Goal: Task Accomplishment & Management: Manage account settings

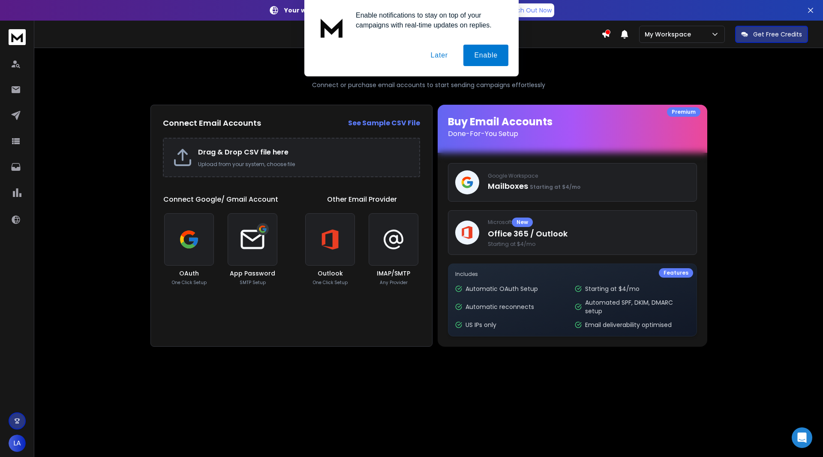
click at [448, 53] on button "Later" at bounding box center [439, 55] width 39 height 21
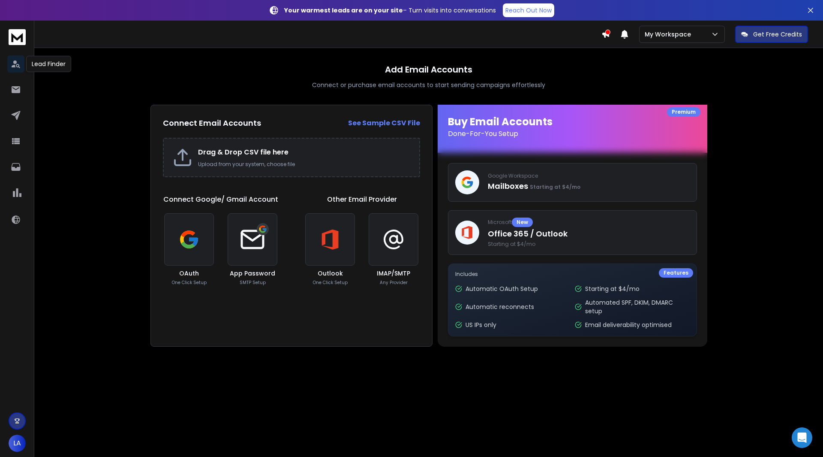
click at [17, 66] on icon at bounding box center [16, 66] width 9 height 4
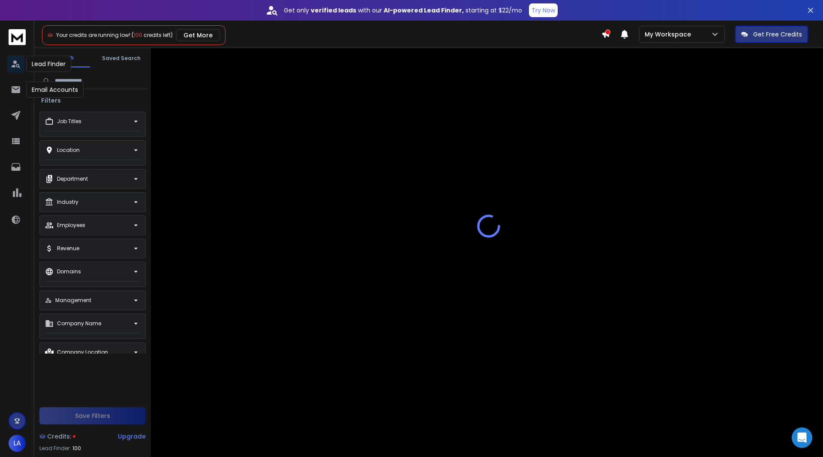
click at [24, 88] on div at bounding box center [17, 91] width 20 height 21
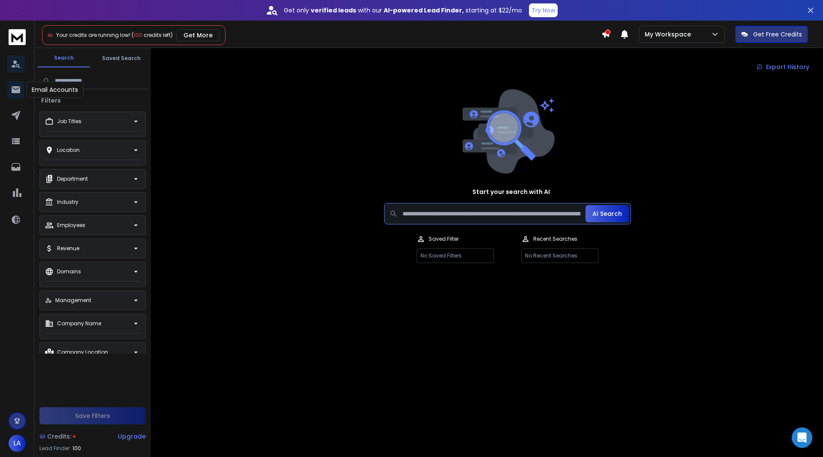
click at [19, 90] on icon at bounding box center [16, 89] width 9 height 7
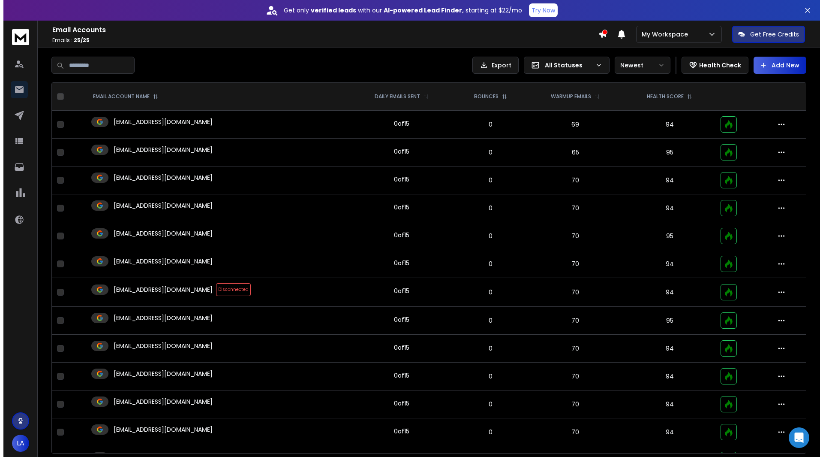
scroll to position [300, 0]
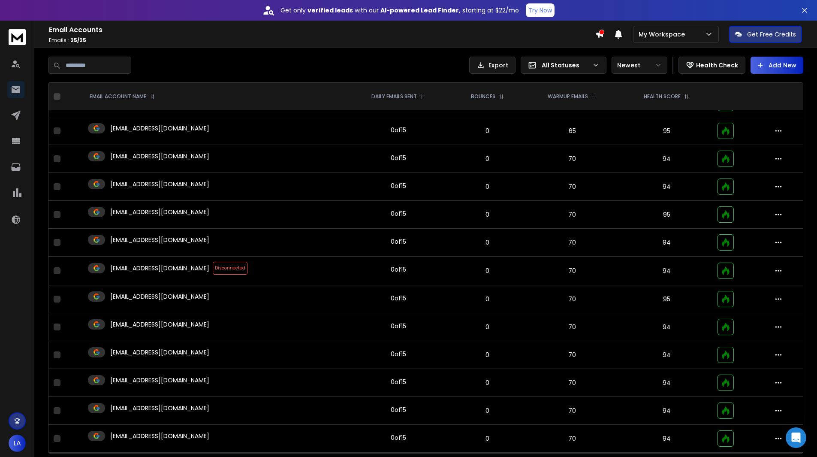
click at [186, 267] on p "[EMAIL_ADDRESS][DOMAIN_NAME]" at bounding box center [159, 268] width 99 height 9
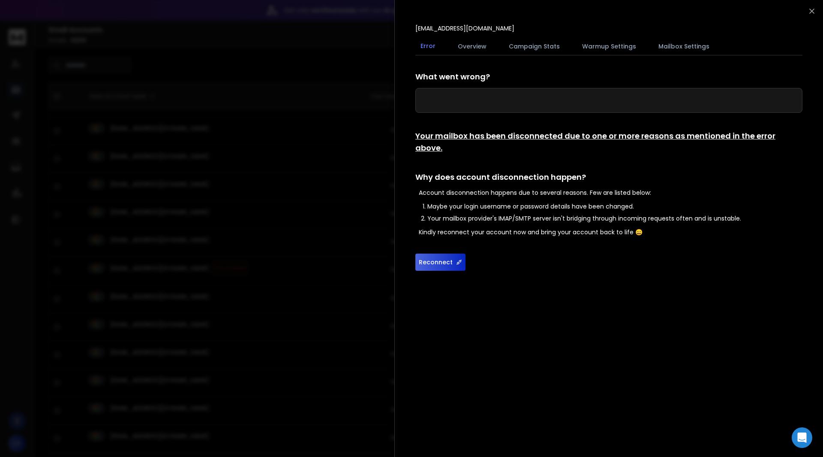
click at [301, 236] on div at bounding box center [411, 228] width 823 height 457
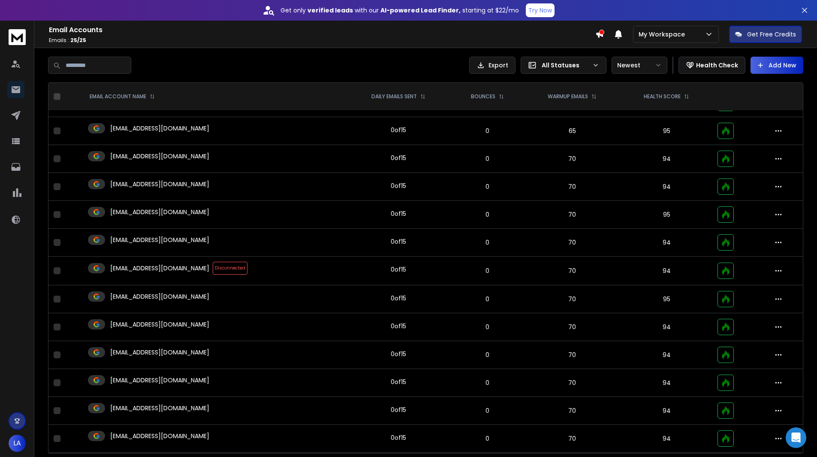
click at [145, 267] on p "[EMAIL_ADDRESS][DOMAIN_NAME]" at bounding box center [159, 268] width 99 height 9
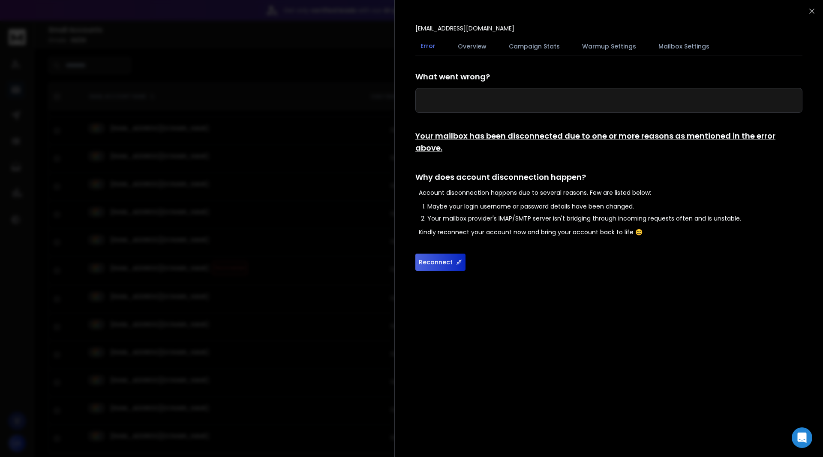
click at [440, 253] on button "Reconnect" at bounding box center [440, 261] width 50 height 17
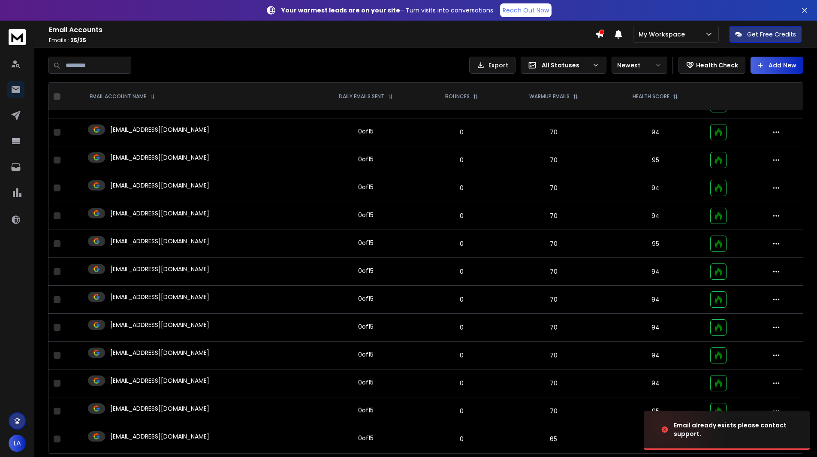
scroll to position [361, 0]
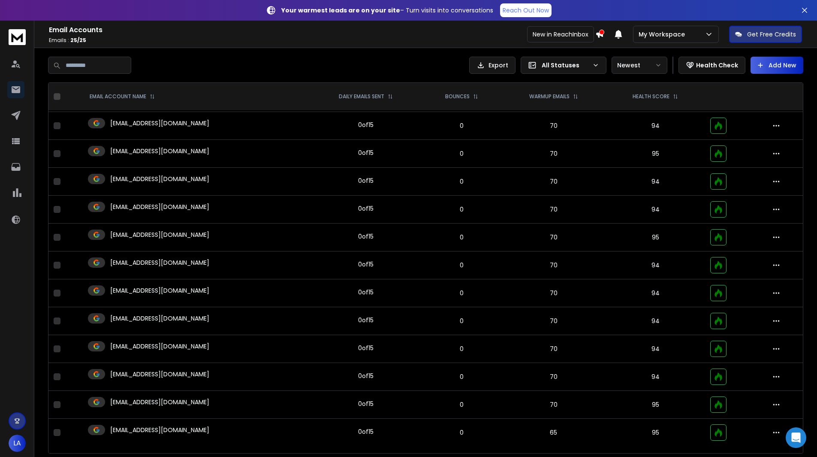
click at [599, 30] on icon at bounding box center [599, 34] width 9 height 9
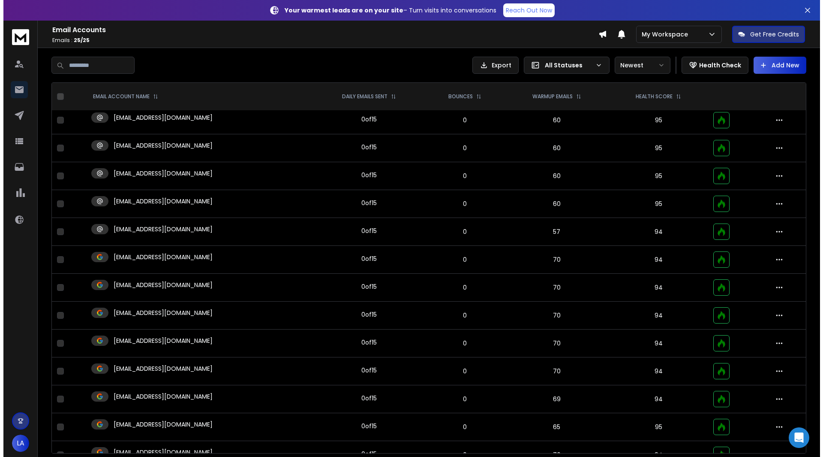
scroll to position [0, 0]
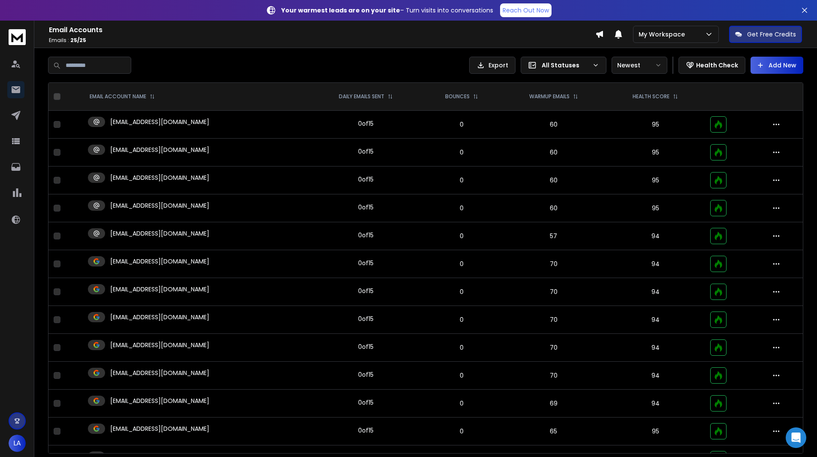
click at [670, 126] on td "95" at bounding box center [655, 125] width 99 height 28
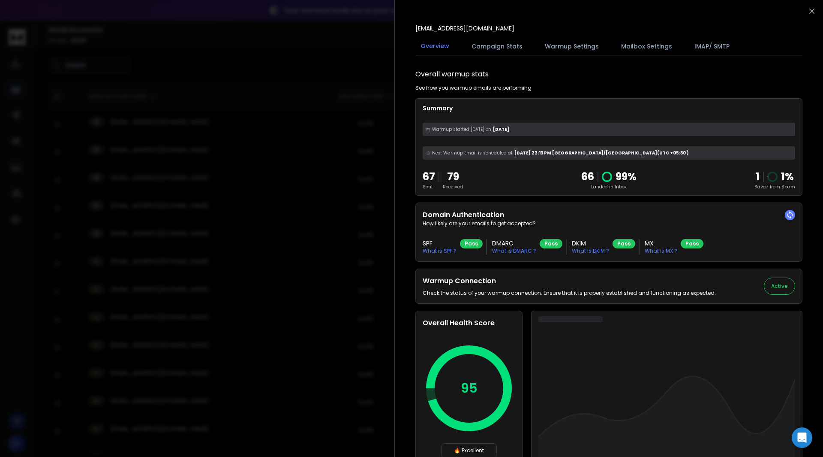
click at [565, 41] on button "Warmup Settings" at bounding box center [572, 46] width 64 height 19
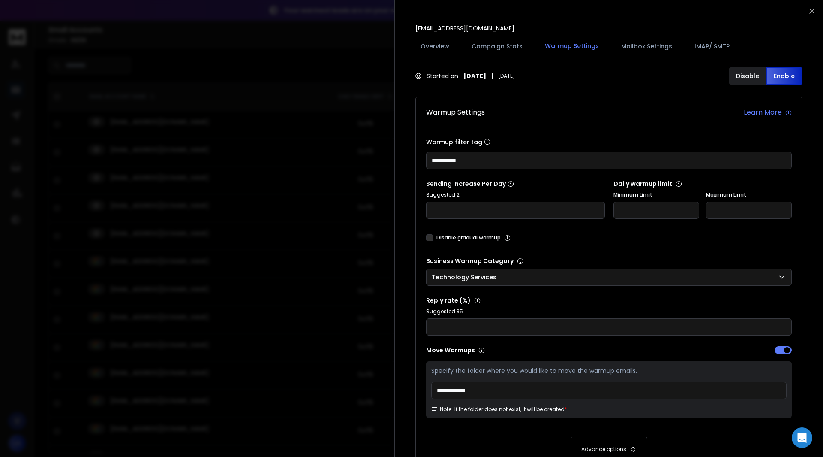
drag, startPoint x: 450, startPoint y: 330, endPoint x: 411, endPoint y: 326, distance: 39.3
click at [411, 326] on div "**********" at bounding box center [609, 265] width 408 height 511
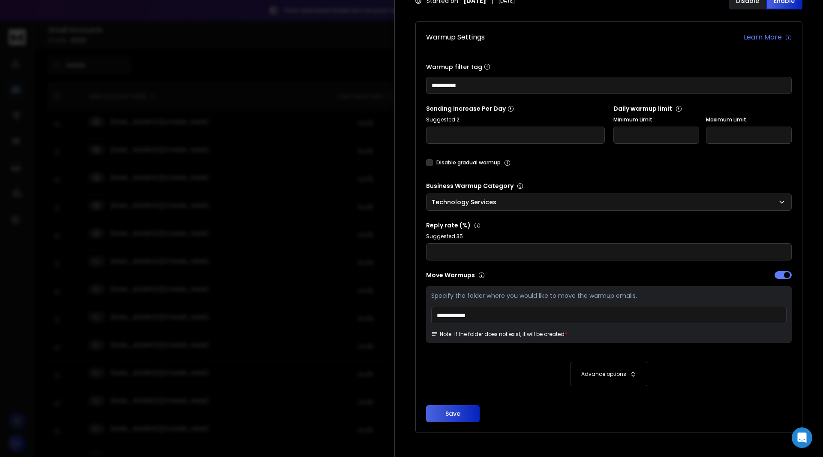
type input "**"
click at [467, 418] on button "Save" at bounding box center [453, 413] width 54 height 17
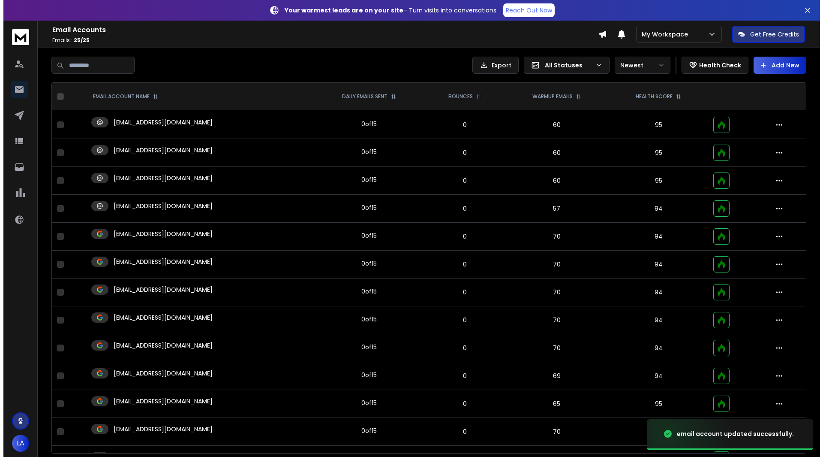
scroll to position [0, 0]
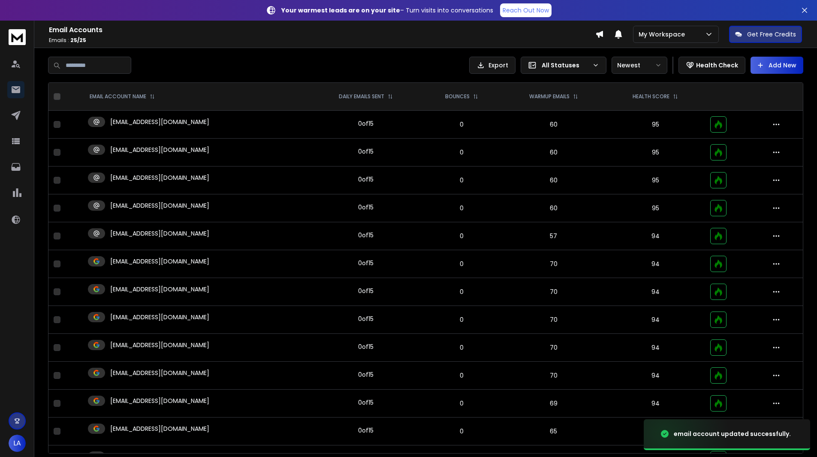
click at [630, 114] on td "95" at bounding box center [655, 125] width 99 height 28
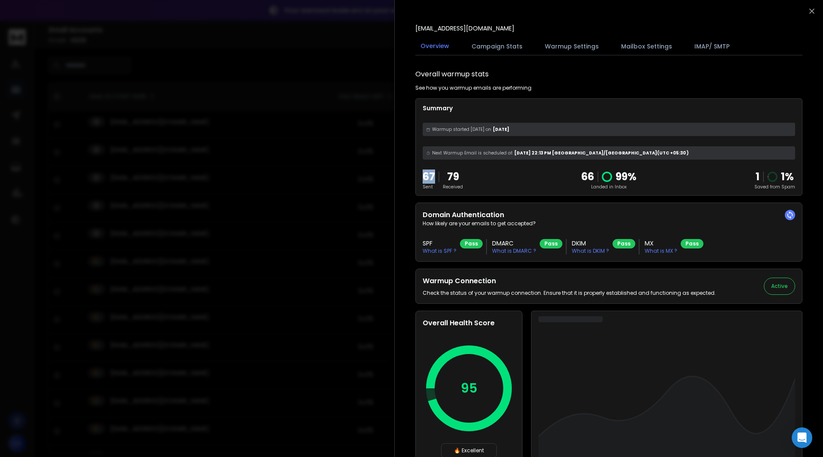
drag, startPoint x: 423, startPoint y: 175, endPoint x: 433, endPoint y: 177, distance: 10.5
click at [433, 177] on p "67" at bounding box center [429, 177] width 12 height 14
drag, startPoint x: 545, startPoint y: 193, endPoint x: 573, endPoint y: 174, distance: 33.8
click at [545, 193] on div "Summary Warmup started [DATE] on [DATE] Next Warmup Email is scheduled at [DATE…" at bounding box center [608, 146] width 387 height 97
drag, startPoint x: 585, startPoint y: 172, endPoint x: 590, endPoint y: 173, distance: 5.6
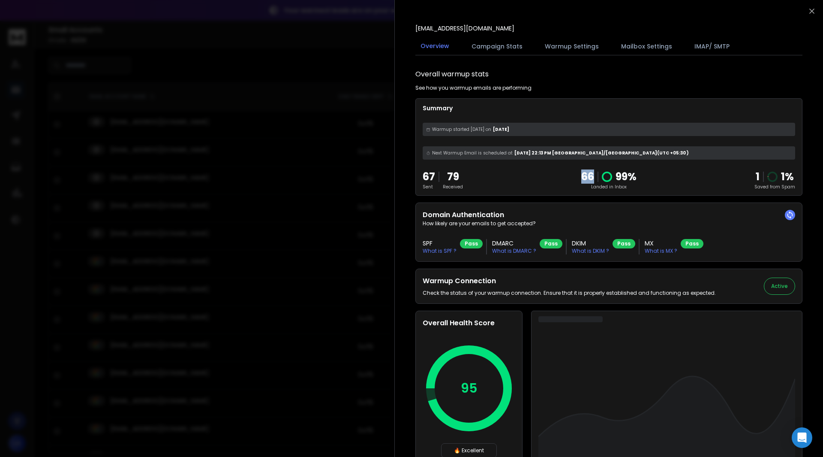
click at [590, 173] on div "67 Sent 79 Received 66 99 % Landed in Inbox 1 1 % Saved from Spam" at bounding box center [609, 180] width 373 height 20
drag, startPoint x: 592, startPoint y: 185, endPoint x: 627, endPoint y: 184, distance: 35.2
click at [627, 184] on p "Landed in Inbox" at bounding box center [608, 187] width 55 height 6
click at [725, 179] on div "67 Sent 79 Received 66 99 % Landed in Inbox 1 1 % Saved from Spam" at bounding box center [609, 180] width 373 height 20
drag, startPoint x: 756, startPoint y: 173, endPoint x: 768, endPoint y: 175, distance: 12.6
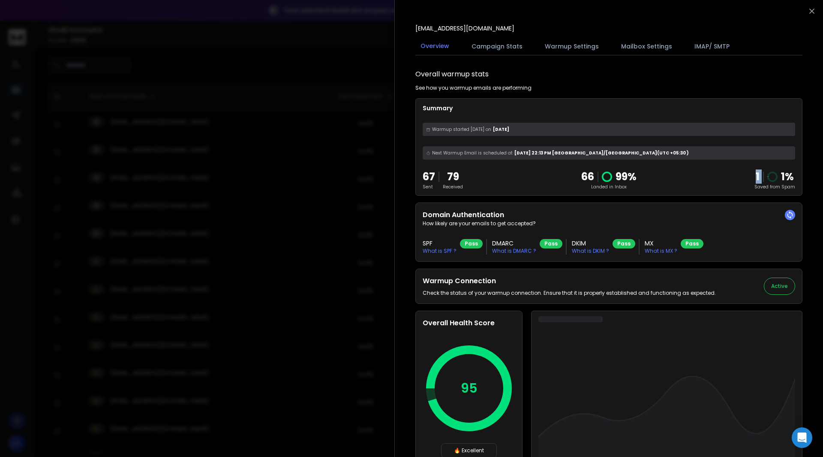
click at [768, 175] on div "1 1 %" at bounding box center [775, 177] width 41 height 14
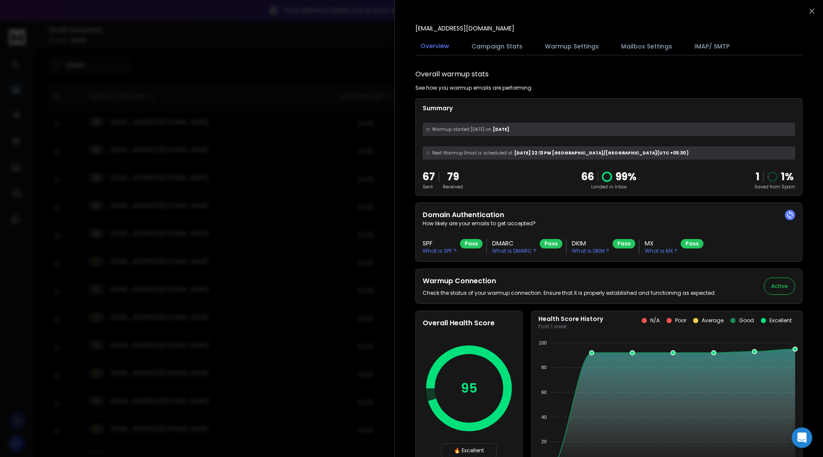
click at [550, 35] on div "[EMAIL_ADDRESS][DOMAIN_NAME] Overview Campaign Stats Warmup Settings Mailbox Se…" at bounding box center [609, 351] width 408 height 683
click at [551, 39] on button "Warmup Settings" at bounding box center [572, 46] width 64 height 19
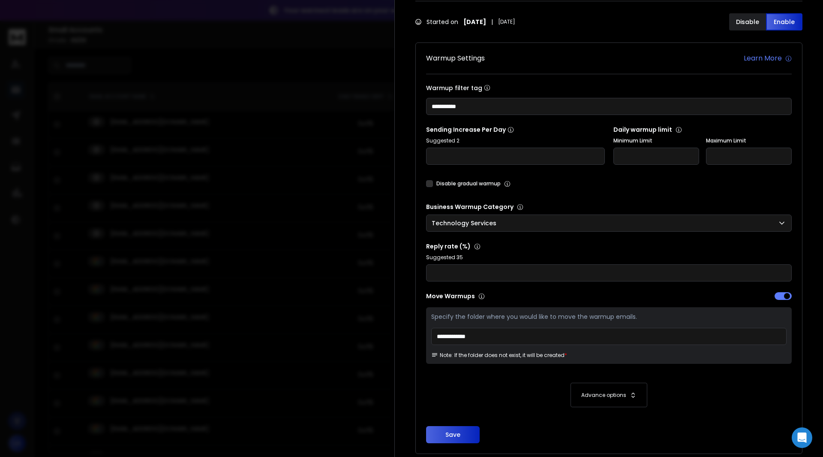
scroll to position [75, 0]
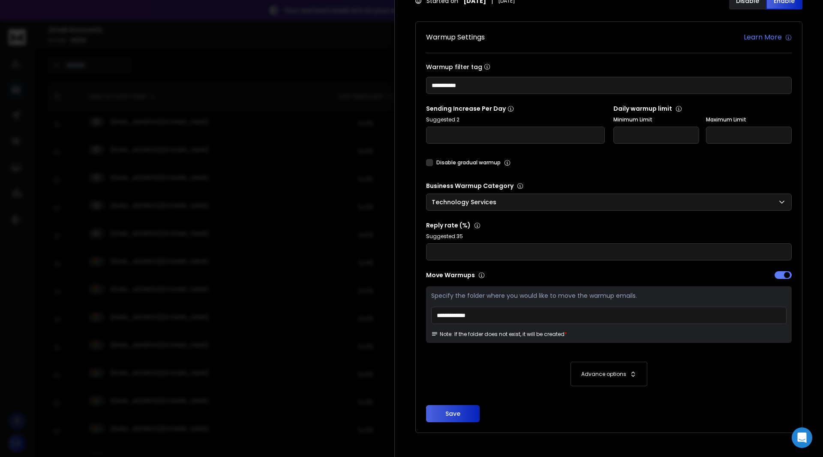
click at [317, 272] on div at bounding box center [411, 228] width 823 height 457
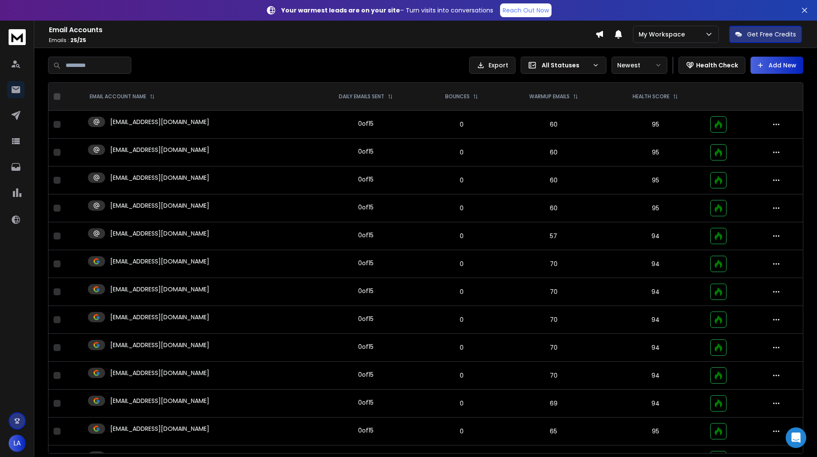
click at [640, 147] on td "95" at bounding box center [655, 152] width 99 height 28
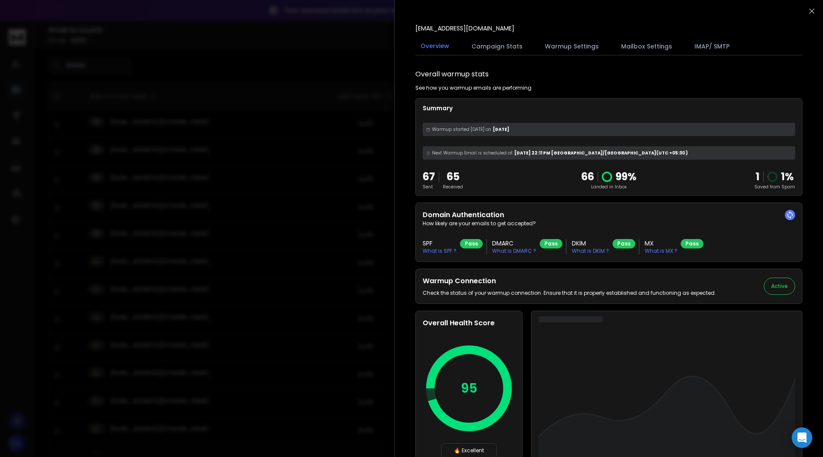
click at [585, 33] on div "[EMAIL_ADDRESS][DOMAIN_NAME] Overview Campaign Stats Warmup Settings Mailbox Se…" at bounding box center [609, 349] width 408 height 679
click at [577, 38] on button "Warmup Settings" at bounding box center [572, 46] width 64 height 19
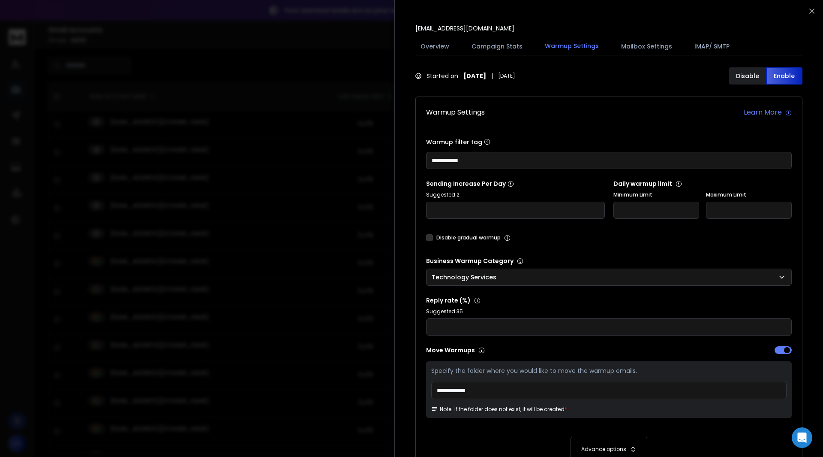
drag, startPoint x: 447, startPoint y: 328, endPoint x: 414, endPoint y: 328, distance: 33.0
click at [414, 328] on div "**********" at bounding box center [609, 265] width 408 height 511
type input "**"
drag, startPoint x: 367, startPoint y: 322, endPoint x: 373, endPoint y: 321, distance: 6.5
click at [367, 322] on div at bounding box center [411, 228] width 823 height 457
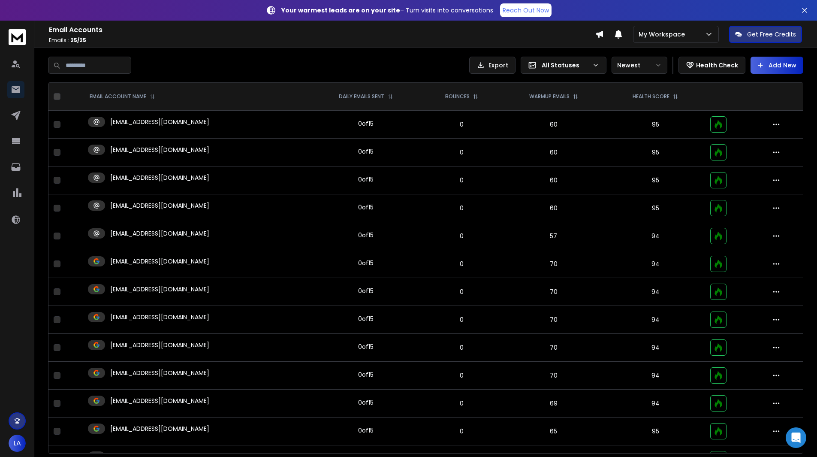
click at [626, 154] on td "95" at bounding box center [655, 152] width 99 height 28
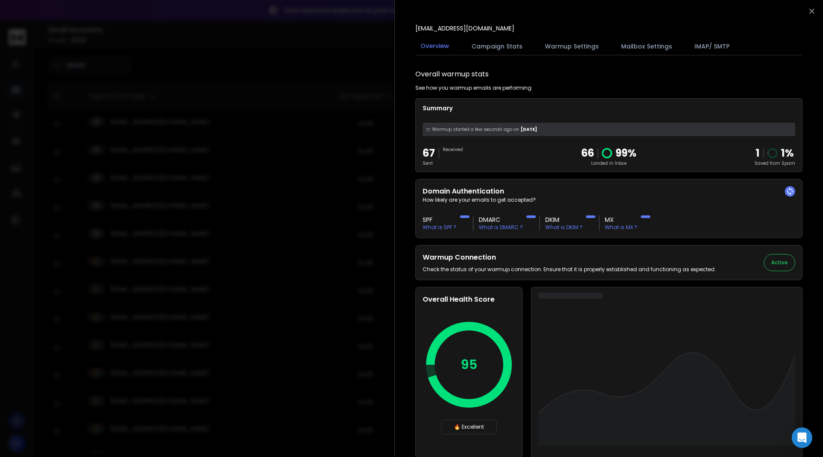
click at [574, 45] on button "Warmup Settings" at bounding box center [572, 46] width 64 height 19
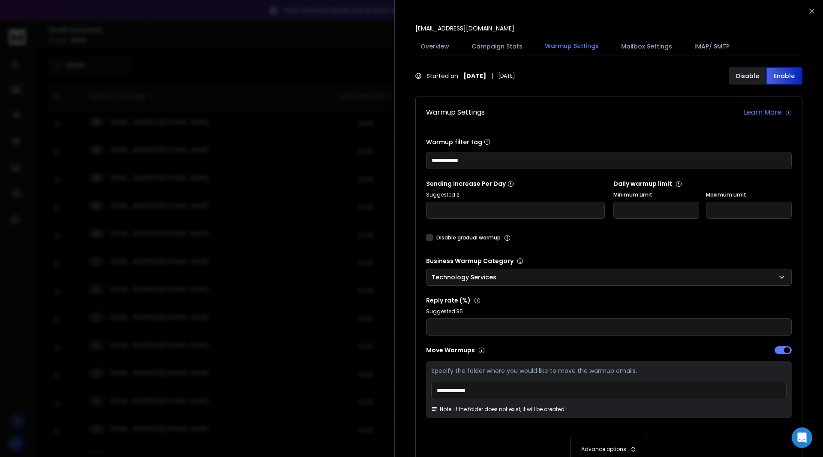
drag, startPoint x: 418, startPoint y: 322, endPoint x: 408, endPoint y: 319, distance: 9.8
click at [408, 319] on div "**********" at bounding box center [609, 265] width 408 height 511
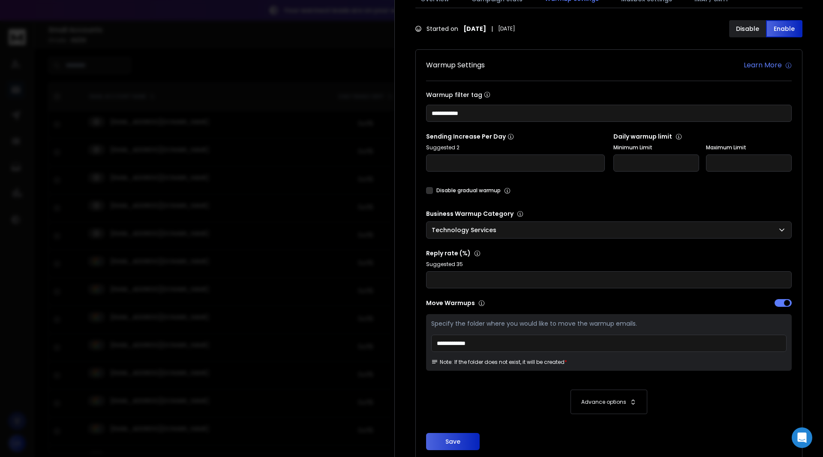
scroll to position [75, 0]
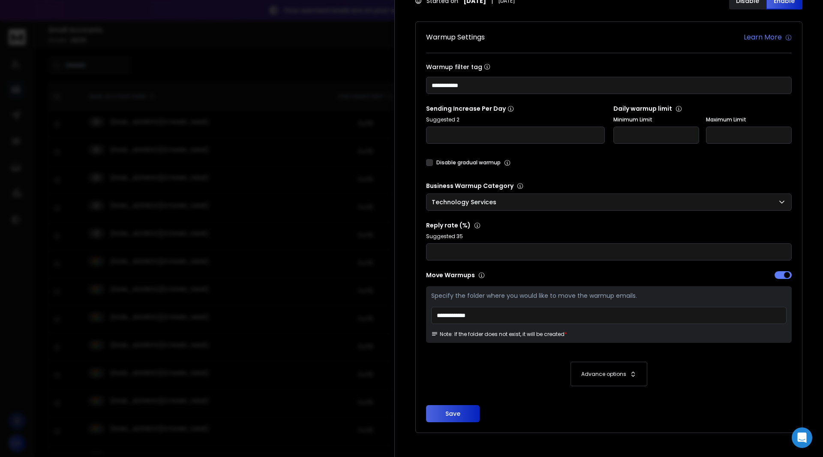
type input "**"
click at [463, 415] on button "Save" at bounding box center [453, 413] width 54 height 17
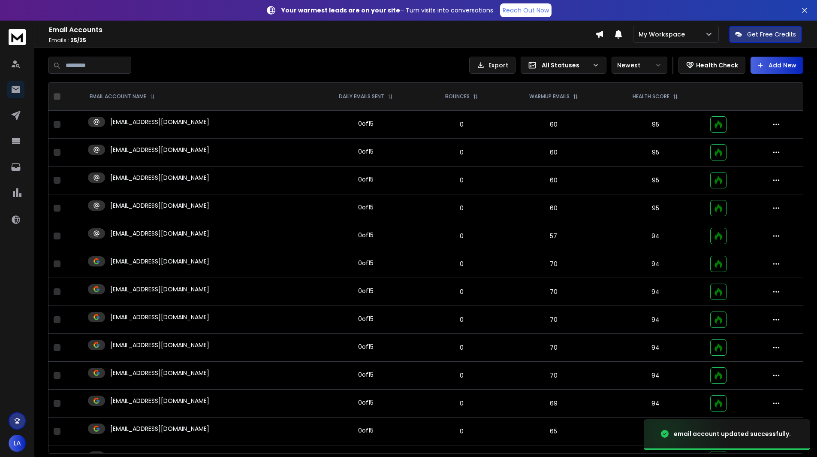
click at [627, 182] on td "95" at bounding box center [655, 180] width 99 height 28
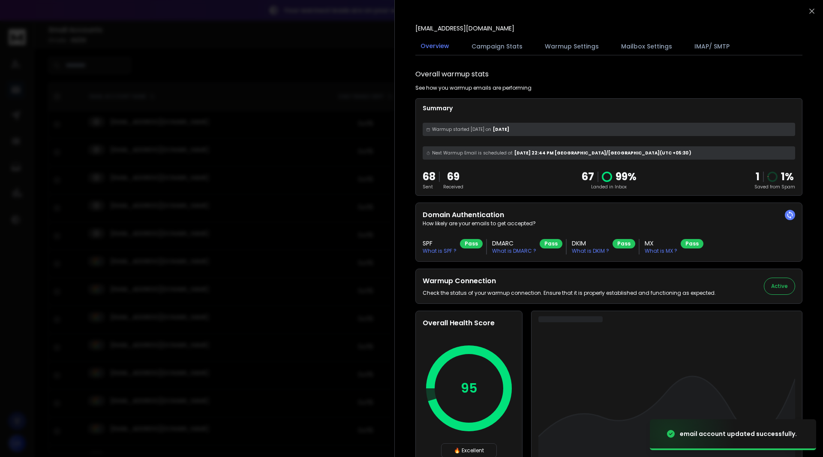
click at [581, 42] on button "Warmup Settings" at bounding box center [572, 46] width 64 height 19
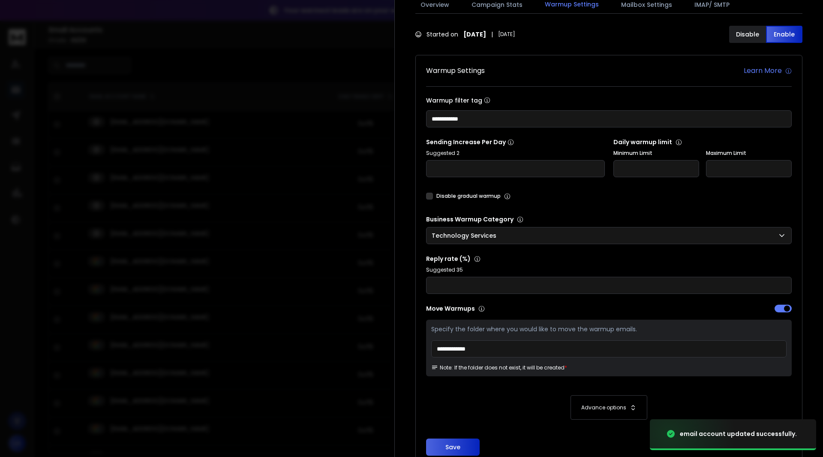
scroll to position [75, 0]
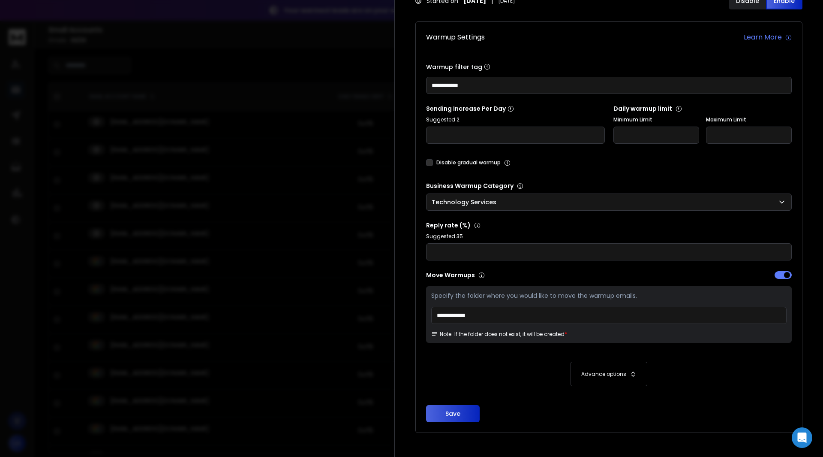
drag, startPoint x: 456, startPoint y: 247, endPoint x: 397, endPoint y: 242, distance: 59.0
click at [397, 242] on div "**********" at bounding box center [608, 228] width 429 height 457
type input "**"
click at [450, 413] on button "Save" at bounding box center [453, 413] width 54 height 17
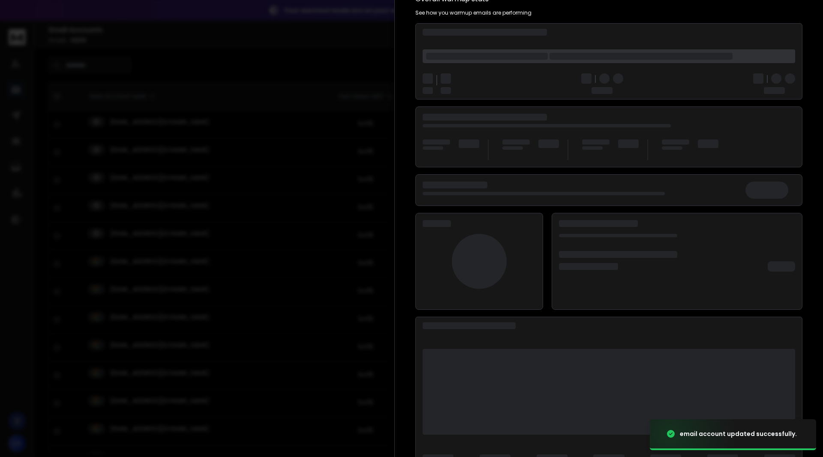
scroll to position [0, 0]
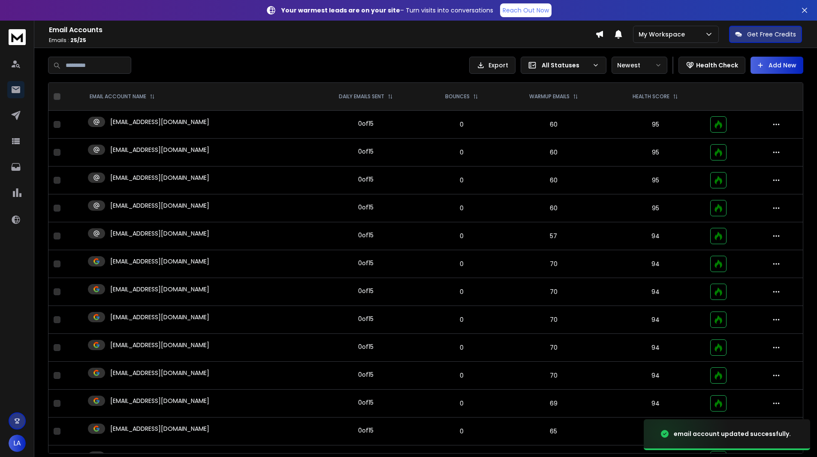
click at [636, 205] on td "95" at bounding box center [655, 208] width 99 height 28
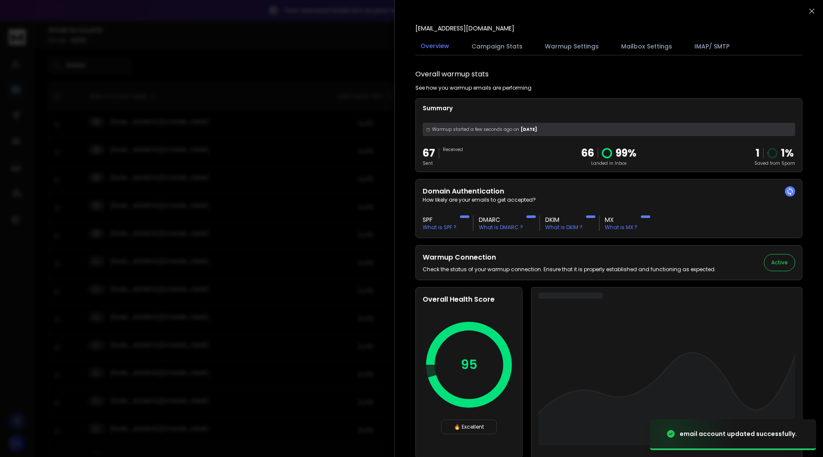
click at [584, 41] on button "Warmup Settings" at bounding box center [572, 46] width 64 height 19
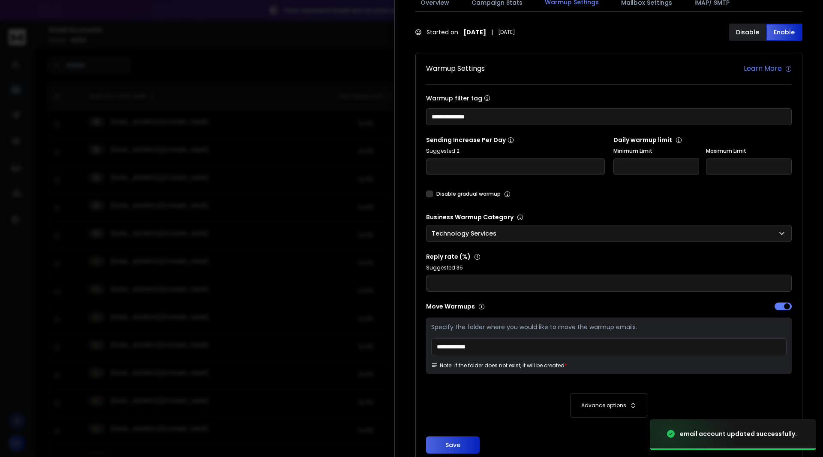
scroll to position [75, 0]
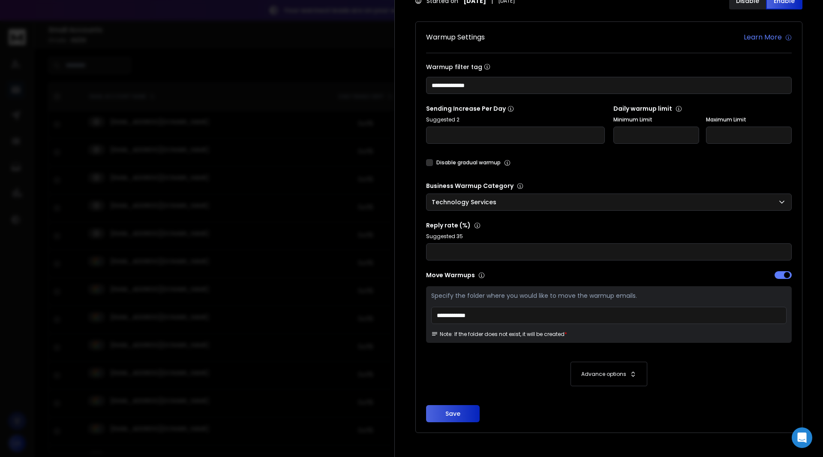
drag, startPoint x: 454, startPoint y: 249, endPoint x: 411, endPoint y: 246, distance: 43.4
click at [411, 246] on div "**********" at bounding box center [609, 190] width 408 height 511
type input "**"
click at [462, 409] on button "Save" at bounding box center [453, 413] width 54 height 17
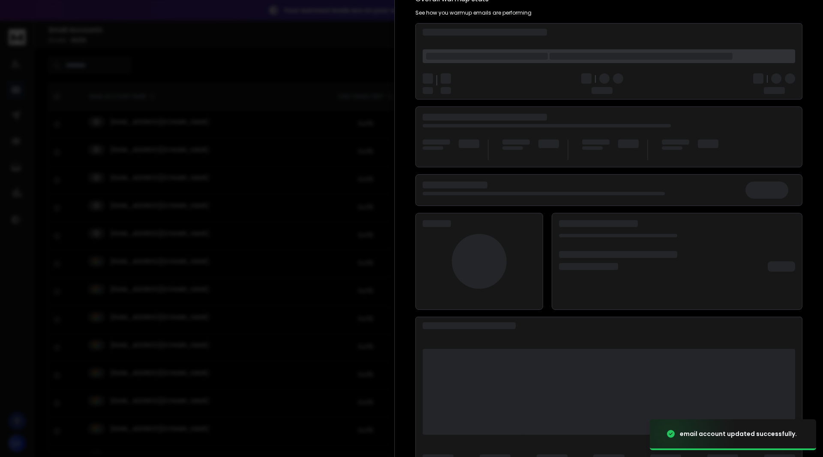
scroll to position [0, 0]
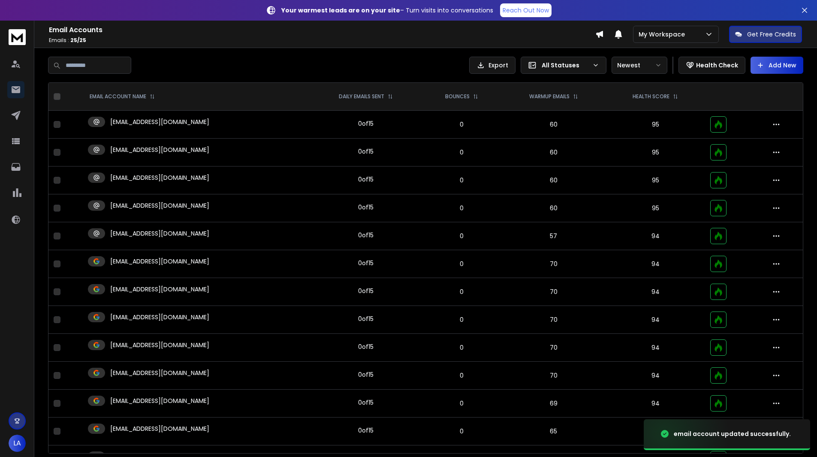
click at [606, 239] on td "57" at bounding box center [553, 236] width 105 height 28
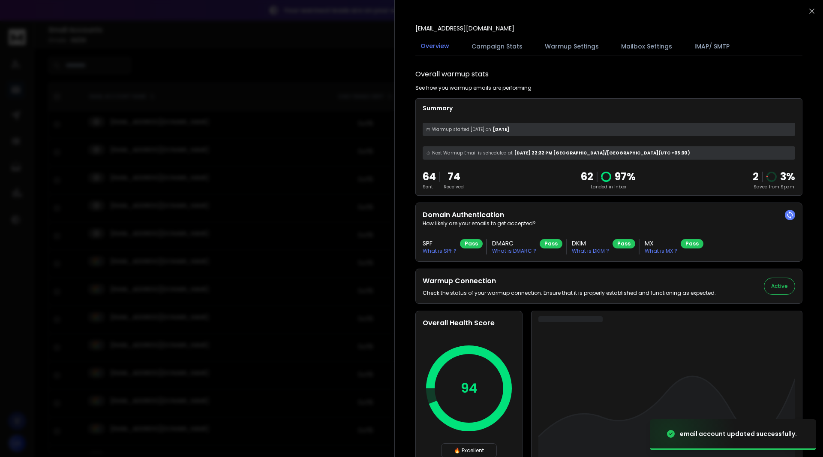
click at [577, 40] on button "Warmup Settings" at bounding box center [572, 46] width 64 height 19
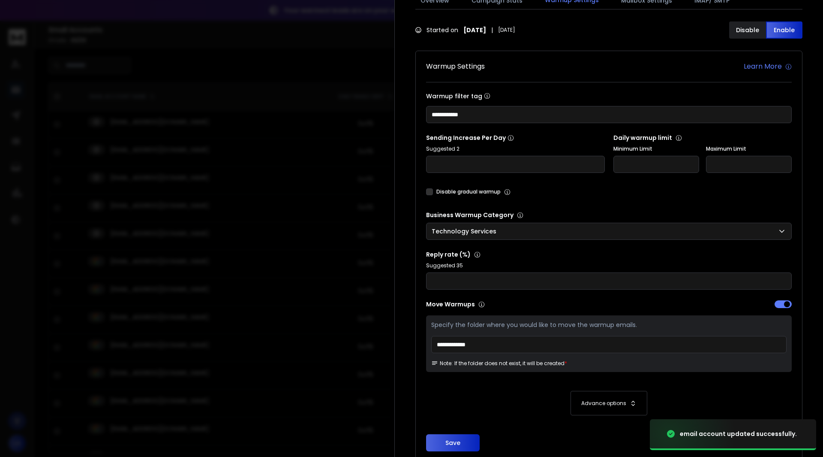
scroll to position [75, 0]
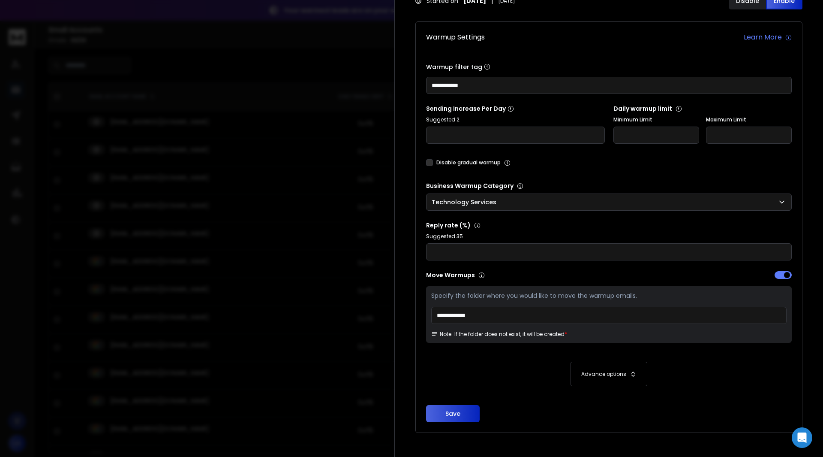
drag, startPoint x: 430, startPoint y: 249, endPoint x: 415, endPoint y: 256, distance: 16.3
click at [409, 249] on div "**********" at bounding box center [609, 190] width 408 height 511
type input "**"
click at [463, 412] on button "Save" at bounding box center [453, 413] width 54 height 17
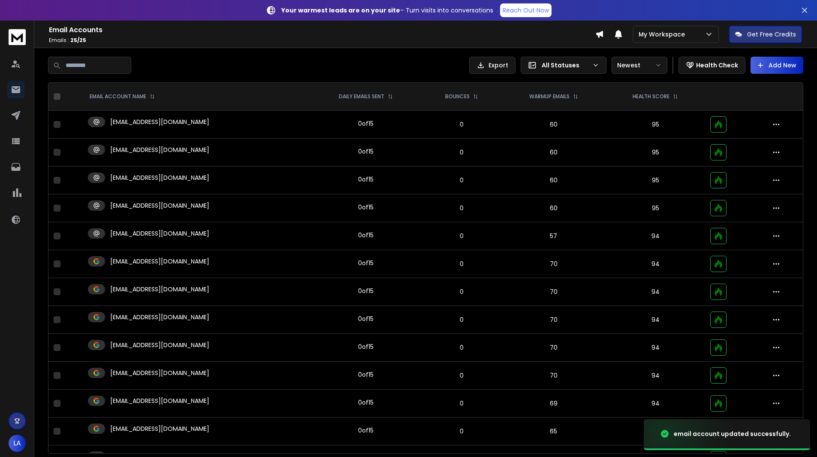
click at [631, 261] on td "94" at bounding box center [655, 264] width 99 height 28
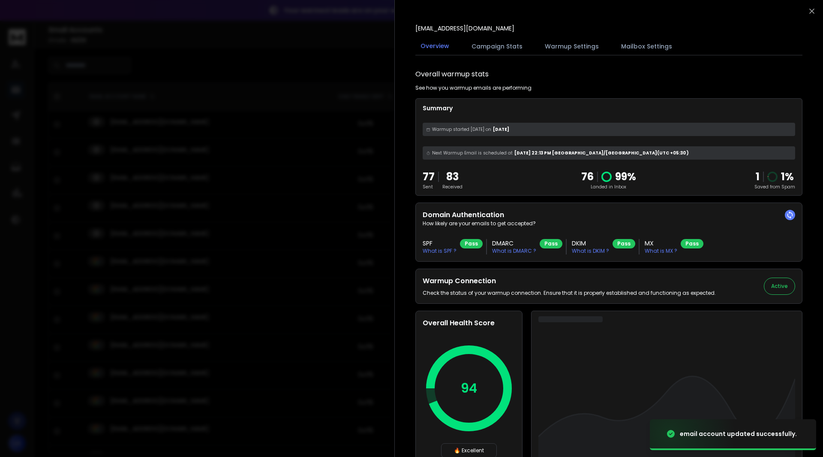
click at [568, 48] on button "Warmup Settings" at bounding box center [572, 46] width 64 height 19
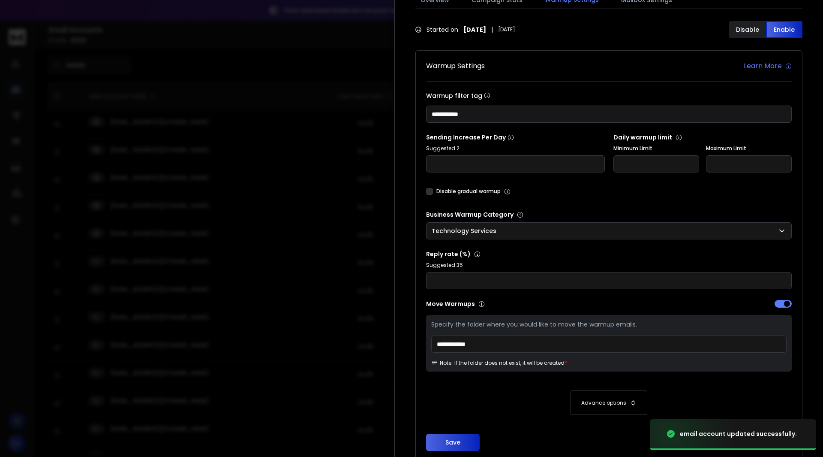
scroll to position [75, 0]
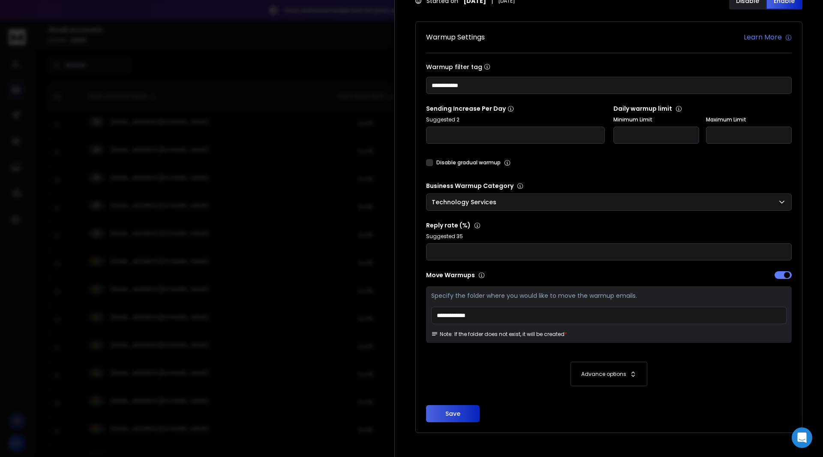
drag, startPoint x: 444, startPoint y: 255, endPoint x: 424, endPoint y: 253, distance: 20.2
click at [424, 253] on div "**********" at bounding box center [608, 226] width 387 height 411
type input "**"
click at [452, 415] on button "Save" at bounding box center [453, 413] width 54 height 17
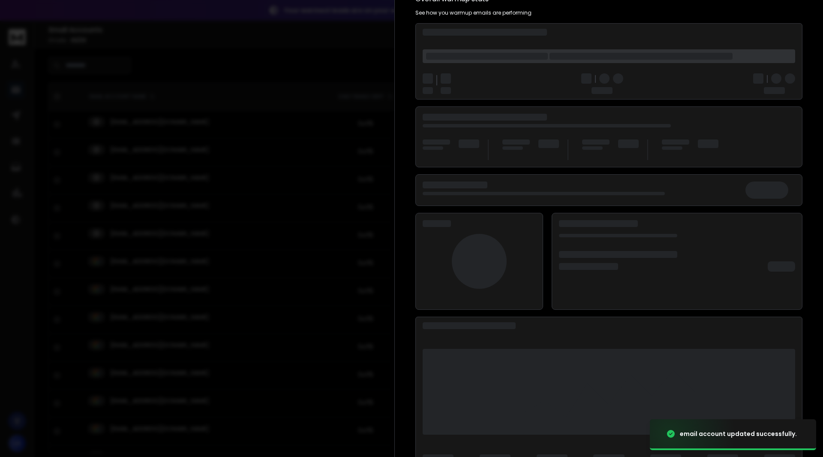
scroll to position [0, 0]
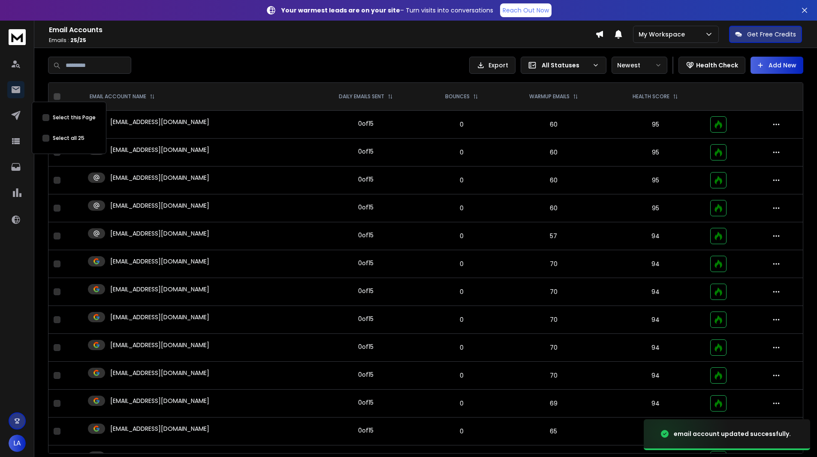
click at [58, 95] on button "Select this Page" at bounding box center [57, 96] width 7 height 7
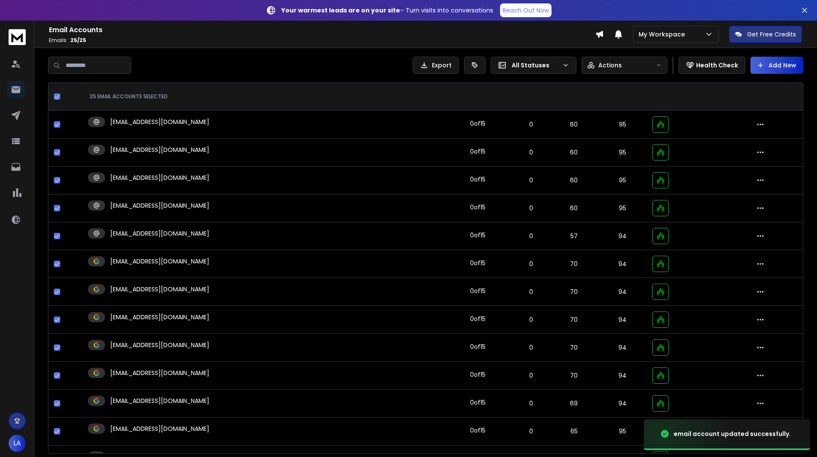
click at [562, 63] on div "All Statuses" at bounding box center [533, 65] width 86 height 17
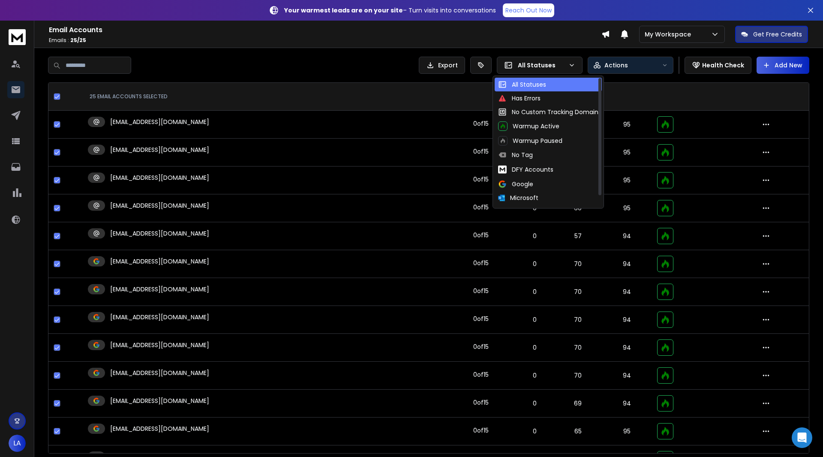
click at [646, 57] on button "Actions" at bounding box center [631, 65] width 86 height 17
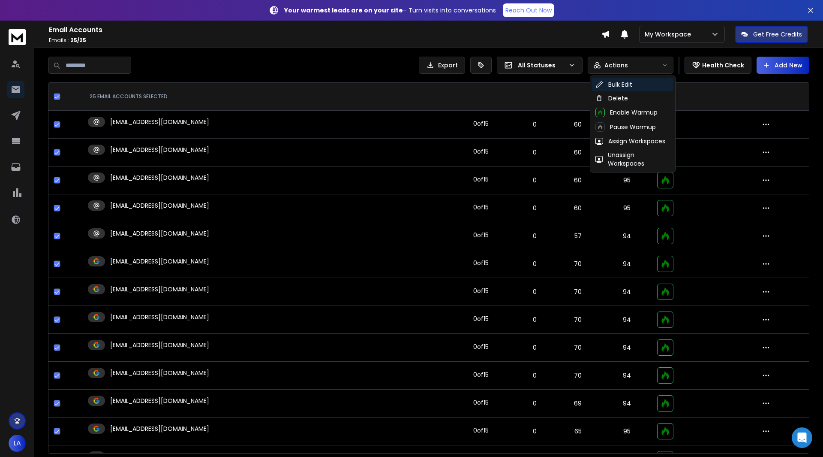
click at [633, 82] on div "Bulk Edit" at bounding box center [632, 85] width 81 height 14
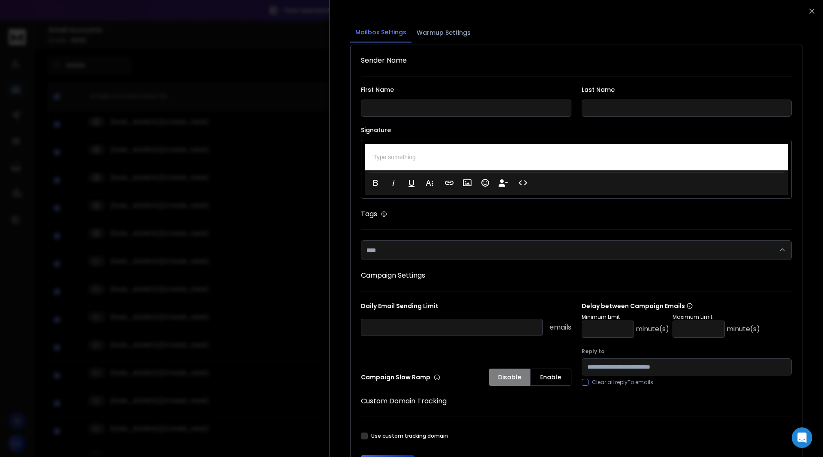
click at [436, 36] on button "Warmup Settings" at bounding box center [444, 32] width 64 height 19
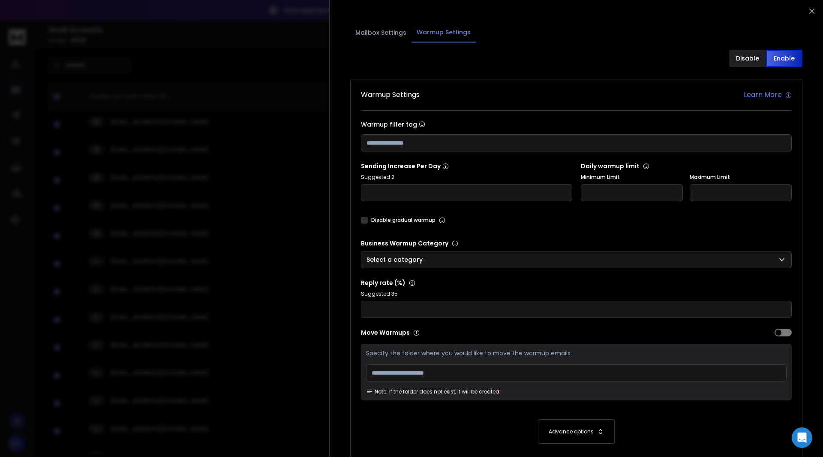
click at [392, 312] on input "number" at bounding box center [576, 309] width 431 height 17
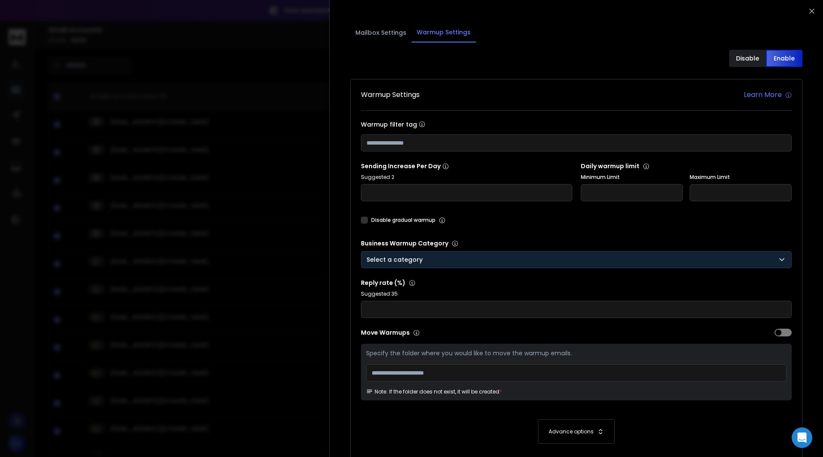
type input "**"
click at [508, 260] on div "Select a category" at bounding box center [577, 259] width 420 height 9
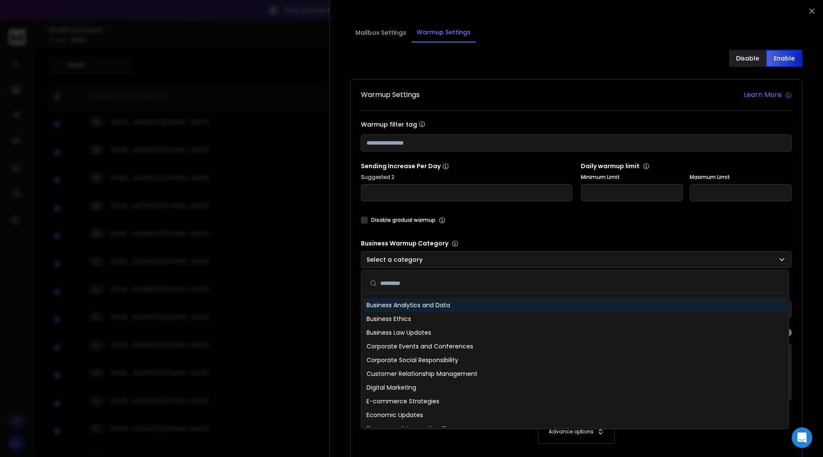
type input "*"
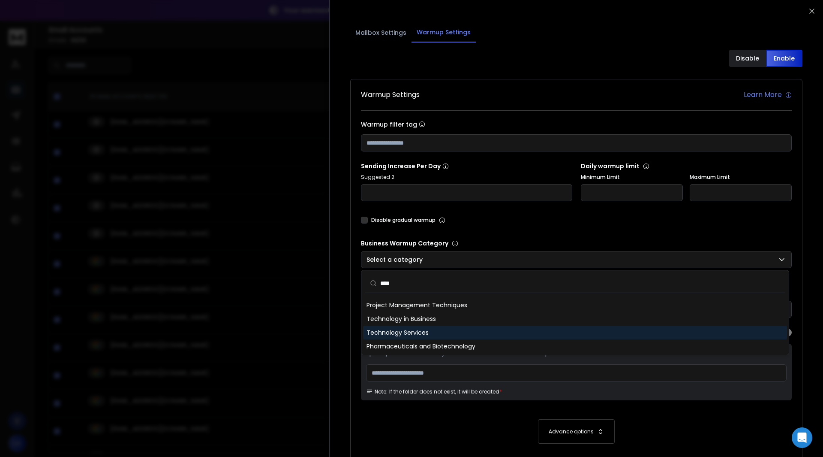
type input "****"
click at [390, 333] on span "Technology Services" at bounding box center [398, 332] width 62 height 9
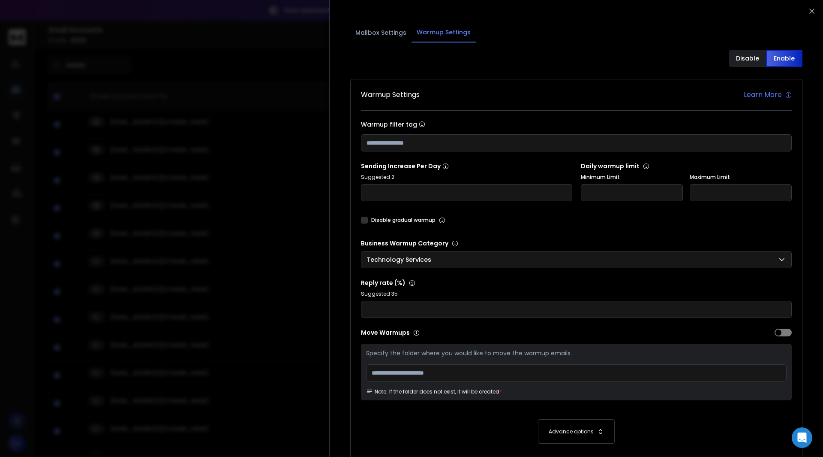
click at [778, 334] on button "button" at bounding box center [783, 332] width 17 height 8
click at [462, 378] on input "**********" at bounding box center [576, 372] width 421 height 17
drag, startPoint x: 448, startPoint y: 378, endPoint x: 321, endPoint y: 374, distance: 126.5
click at [321, 374] on body "Your warmest leads are on your site – Turn visits into conversations Reach Out …" at bounding box center [408, 228] width 817 height 457
type input "**********"
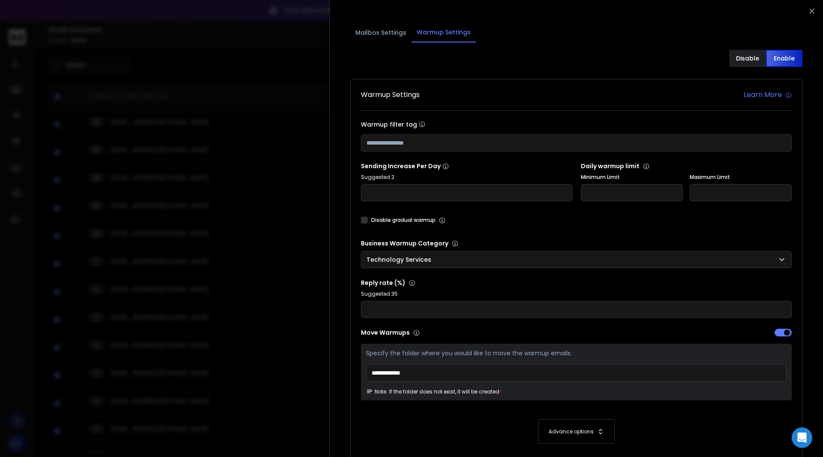
click at [404, 202] on form "**********" at bounding box center [576, 285] width 431 height 390
click at [421, 195] on input "number" at bounding box center [466, 192] width 211 height 17
type input "*"
click at [628, 193] on input "number" at bounding box center [632, 192] width 102 height 17
type input "*"
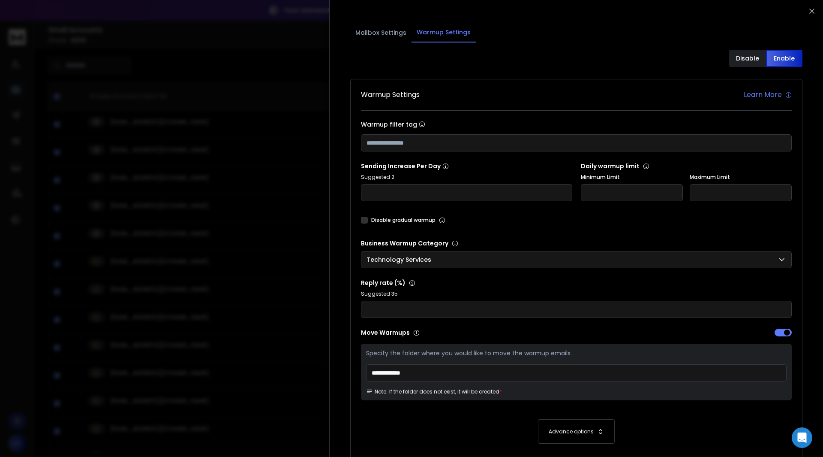
click at [735, 192] on input "number" at bounding box center [741, 192] width 102 height 17
type input "**"
click at [618, 226] on div "Disable gradual warmup" at bounding box center [576, 219] width 431 height 17
click at [430, 141] on input at bounding box center [576, 142] width 431 height 17
click at [540, 109] on form "**********" at bounding box center [576, 285] width 431 height 390
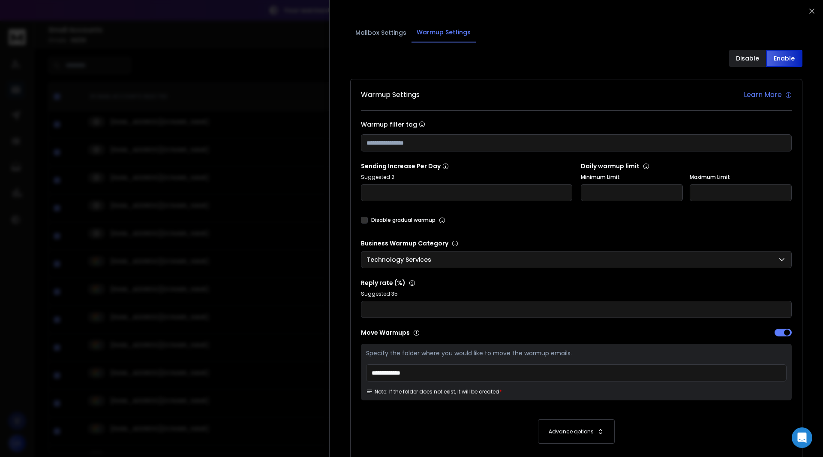
scroll to position [57, 0]
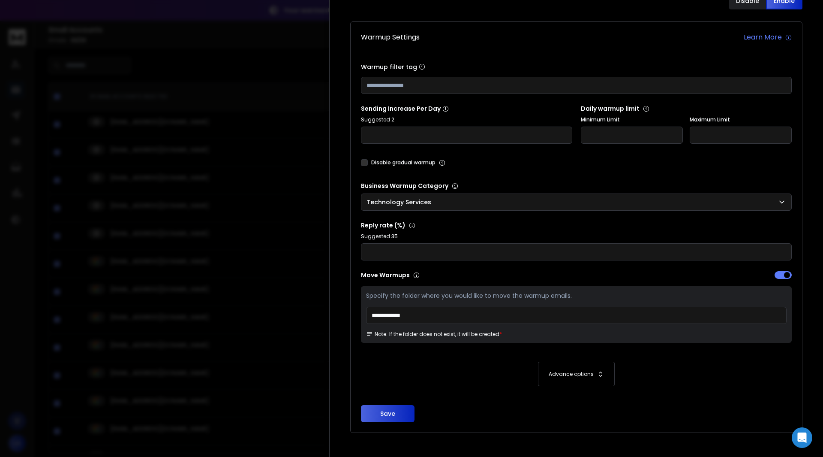
click at [611, 374] on button "Advance options" at bounding box center [577, 373] width 414 height 24
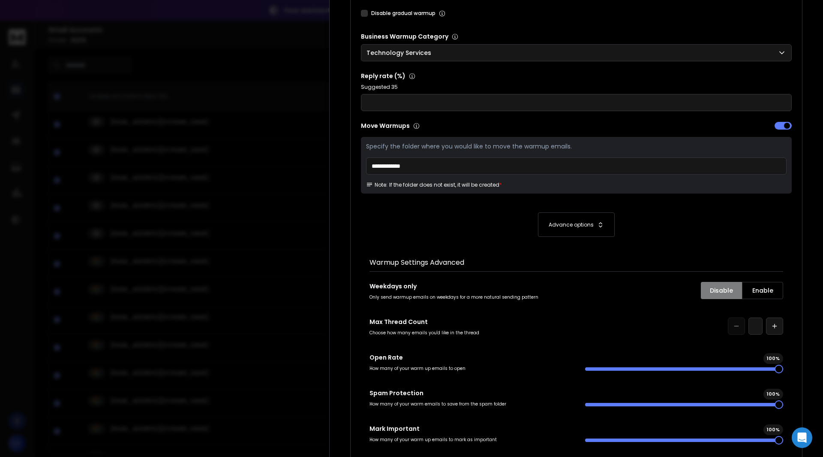
scroll to position [272, 0]
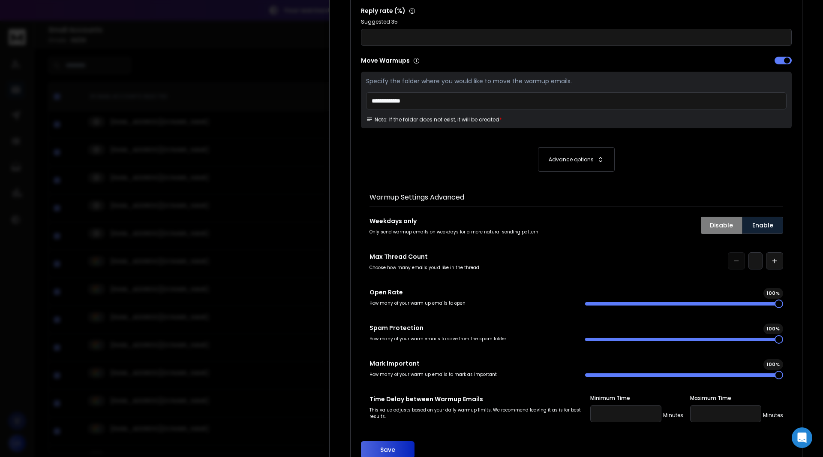
click at [755, 229] on button "Enable" at bounding box center [762, 225] width 41 height 17
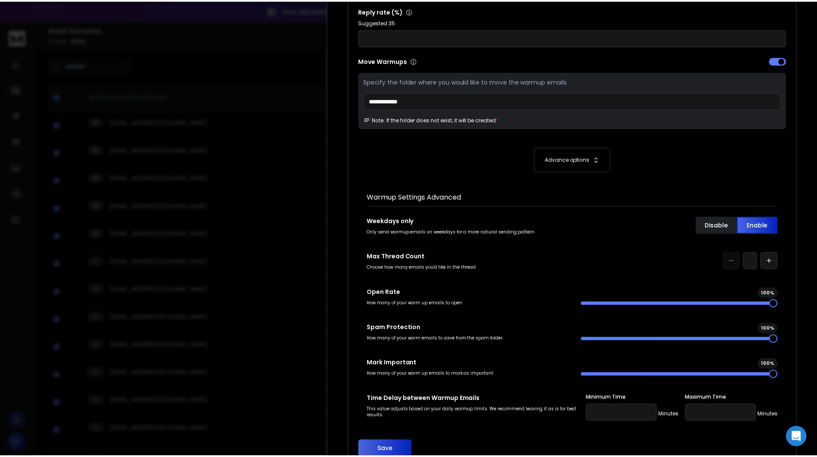
scroll to position [308, 0]
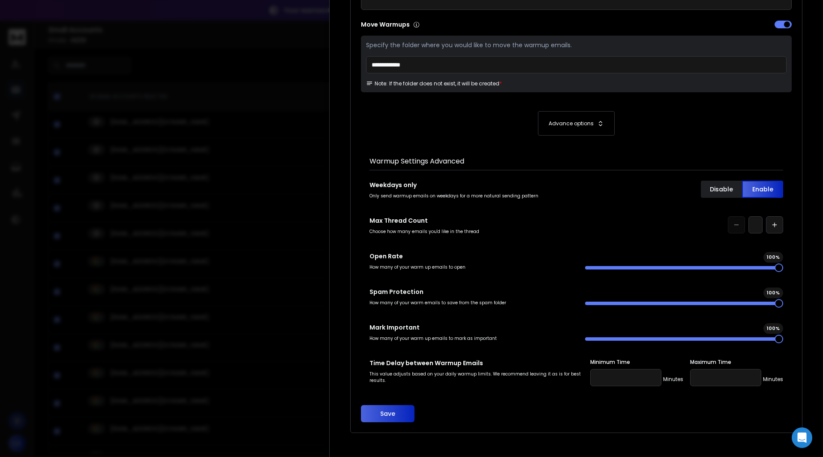
click at [402, 412] on button "Save" at bounding box center [388, 413] width 54 height 17
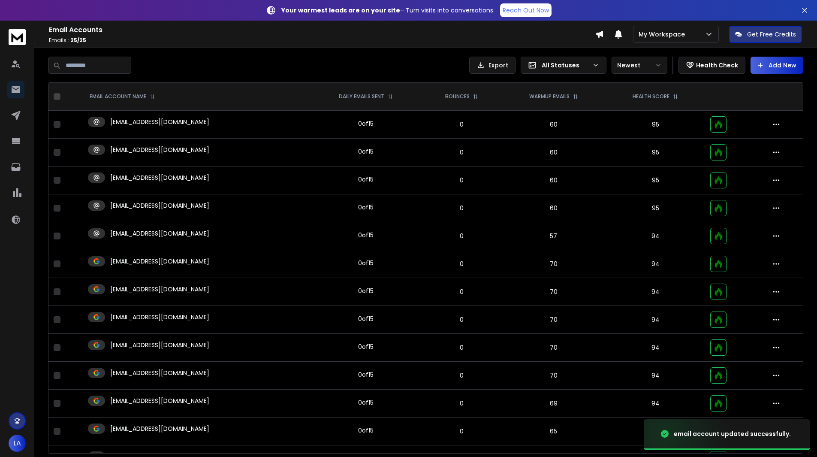
click at [662, 205] on td "95" at bounding box center [655, 208] width 99 height 28
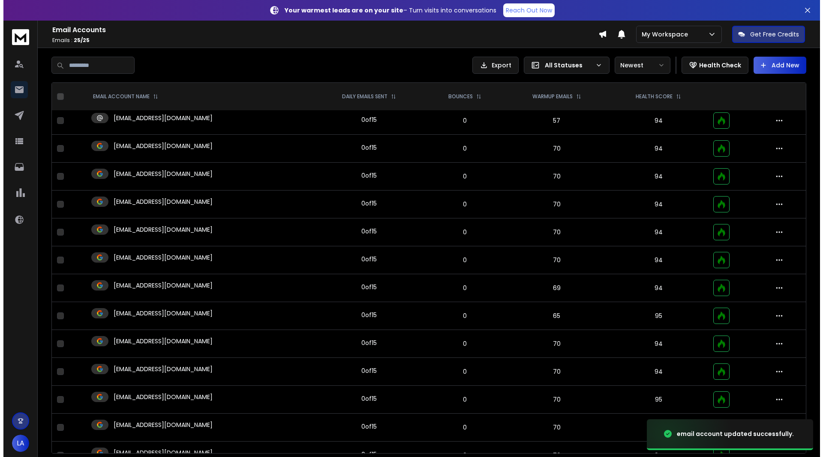
scroll to position [257, 0]
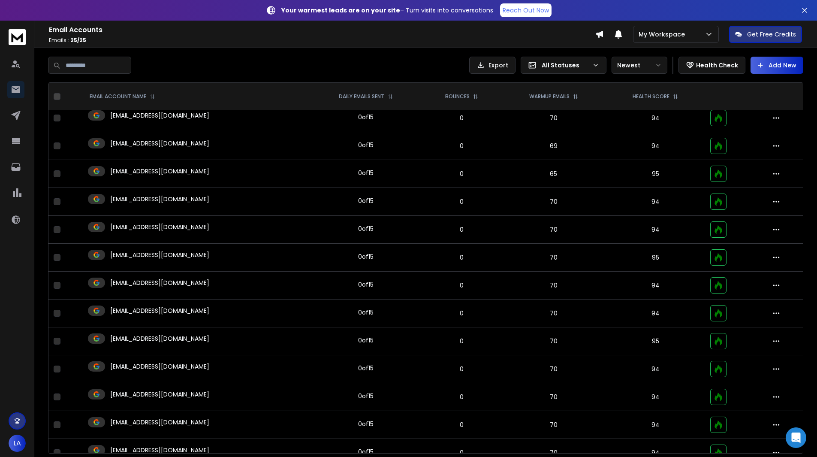
click at [634, 325] on td "94" at bounding box center [655, 313] width 99 height 28
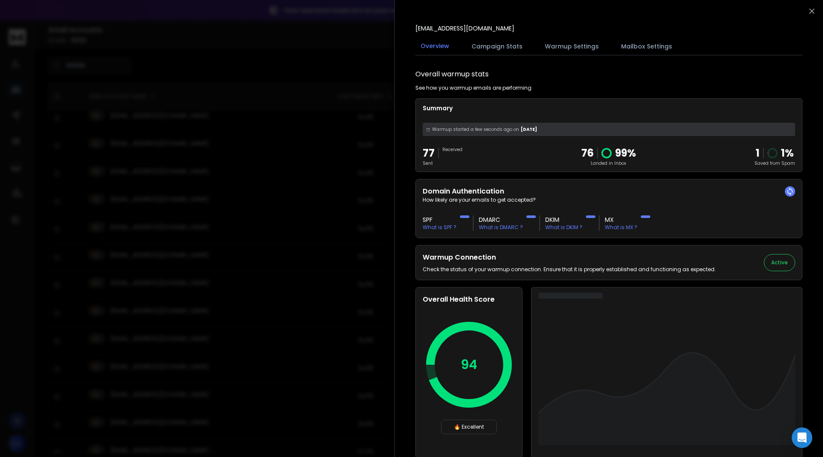
click at [576, 37] on div "[EMAIL_ADDRESS][DOMAIN_NAME] Overview Campaign Stats Warmup Settings Mailbox Se…" at bounding box center [609, 337] width 408 height 655
click at [575, 44] on button "Warmup Settings" at bounding box center [572, 46] width 64 height 19
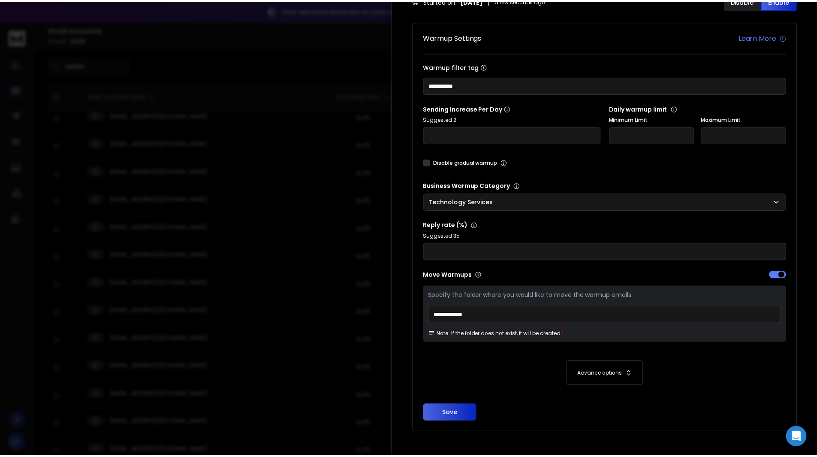
scroll to position [0, 0]
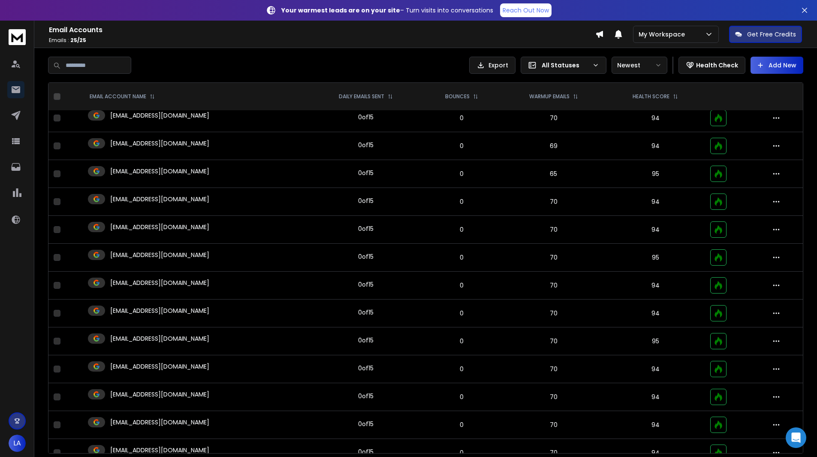
click at [499, 169] on td "0" at bounding box center [462, 174] width 78 height 28
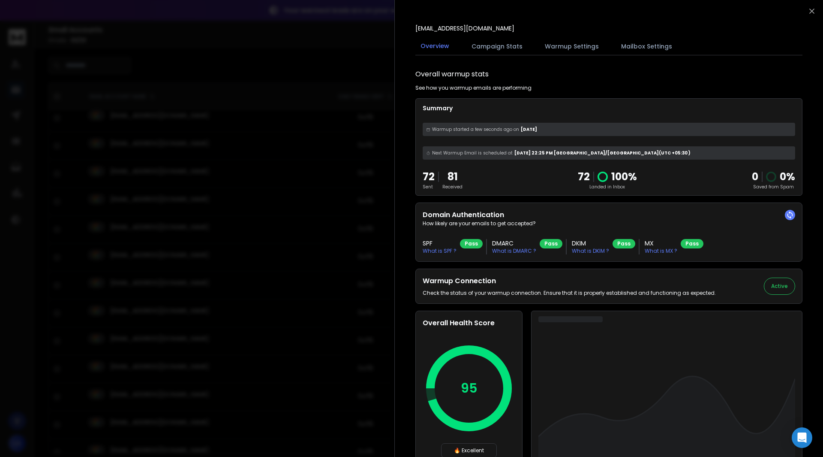
click at [547, 39] on button "Warmup Settings" at bounding box center [572, 46] width 64 height 19
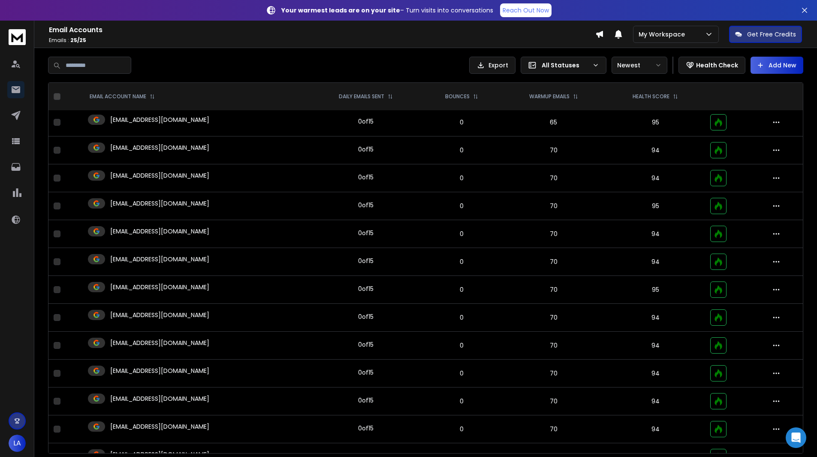
scroll to position [361, 0]
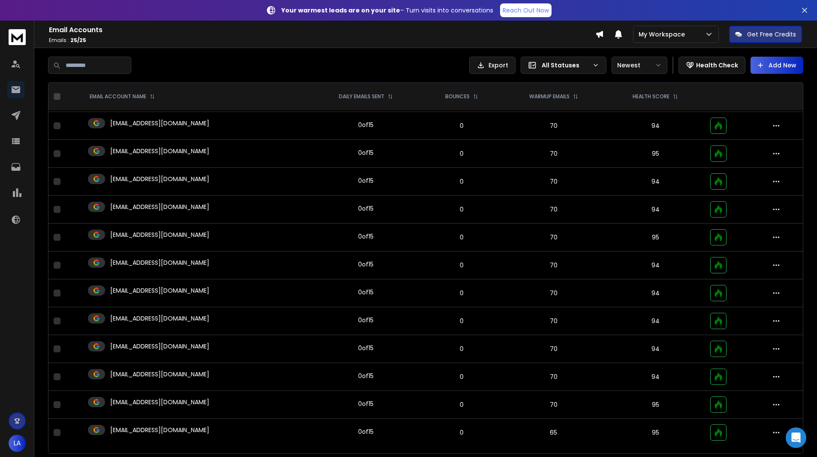
click at [501, 328] on td "0" at bounding box center [462, 321] width 78 height 28
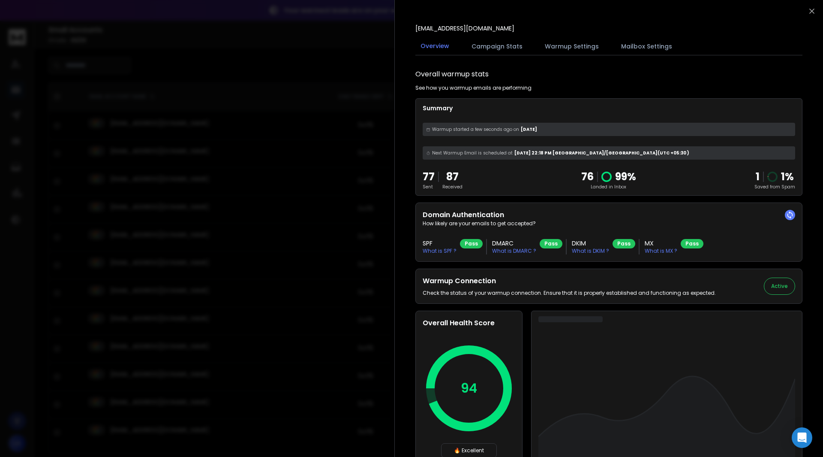
click at [561, 43] on button "Warmup Settings" at bounding box center [572, 46] width 64 height 19
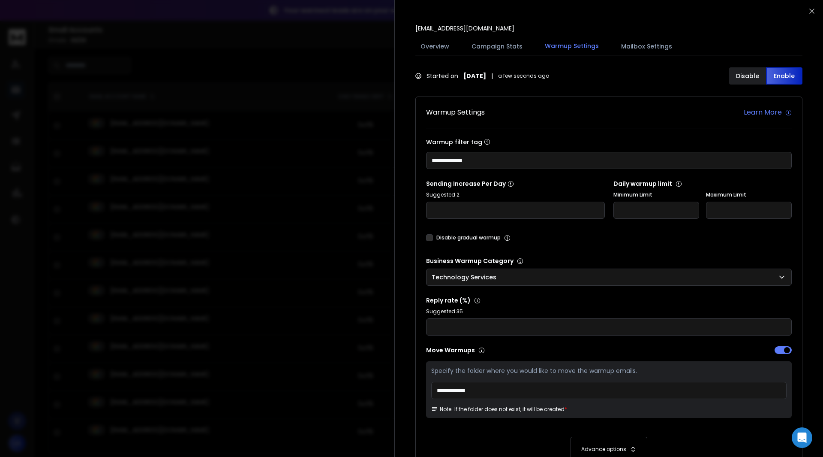
click at [298, 171] on div at bounding box center [411, 228] width 823 height 457
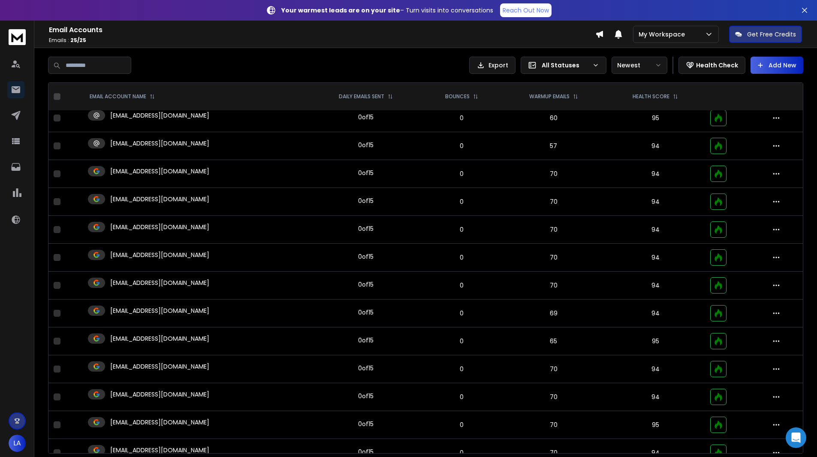
scroll to position [0, 0]
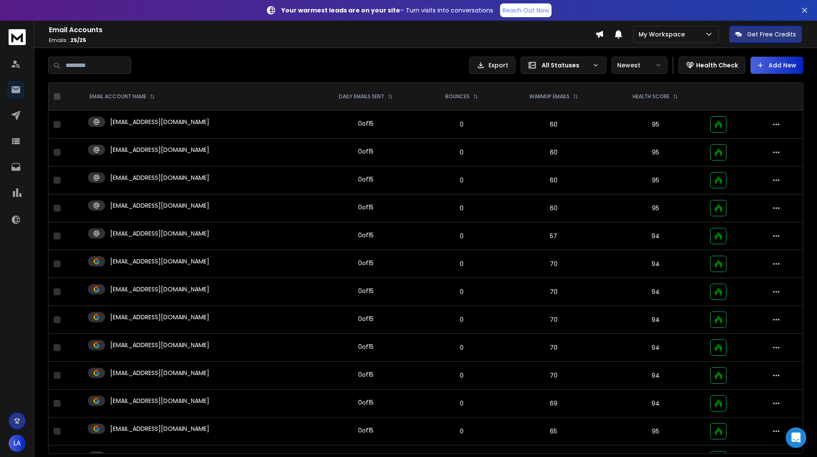
click at [63, 93] on th at bounding box center [65, 97] width 34 height 28
click at [59, 98] on button "Select this Page" at bounding box center [57, 96] width 7 height 7
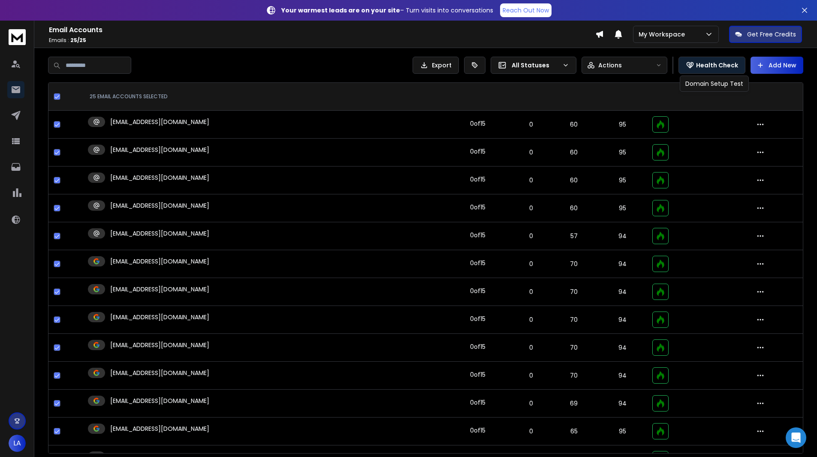
click at [698, 64] on p "Health Check" at bounding box center [717, 65] width 42 height 9
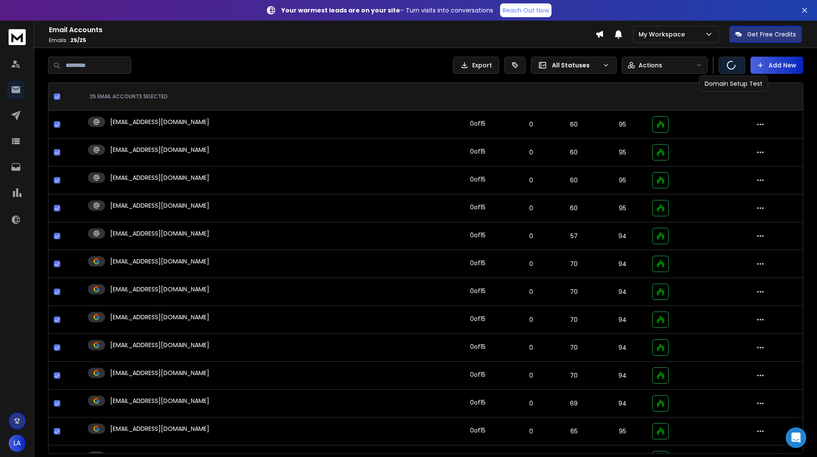
click at [324, 72] on div at bounding box center [248, 65] width 400 height 17
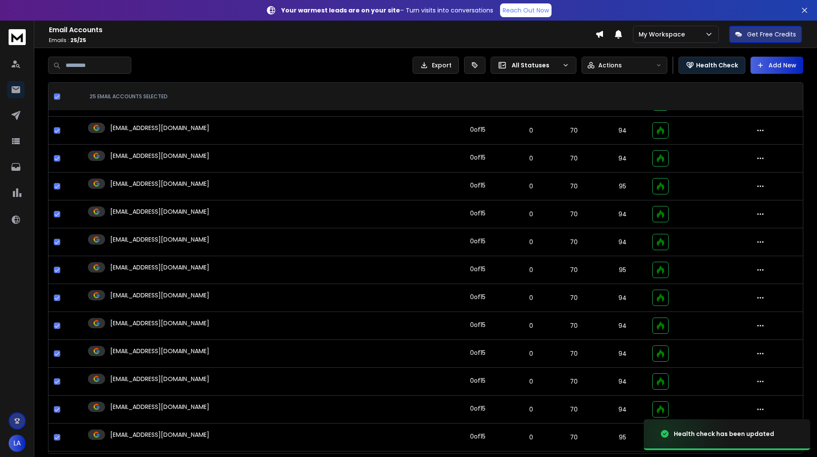
scroll to position [361, 0]
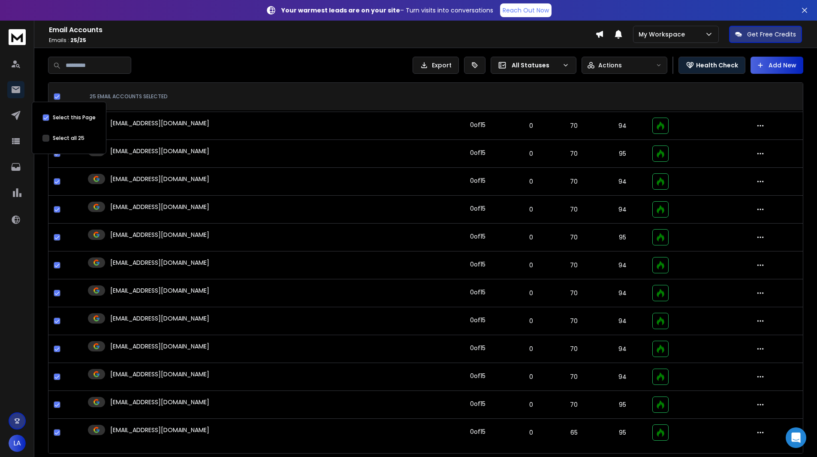
click at [54, 95] on button "Select this Page" at bounding box center [57, 96] width 7 height 7
